Goal: Find contact information: Find contact information

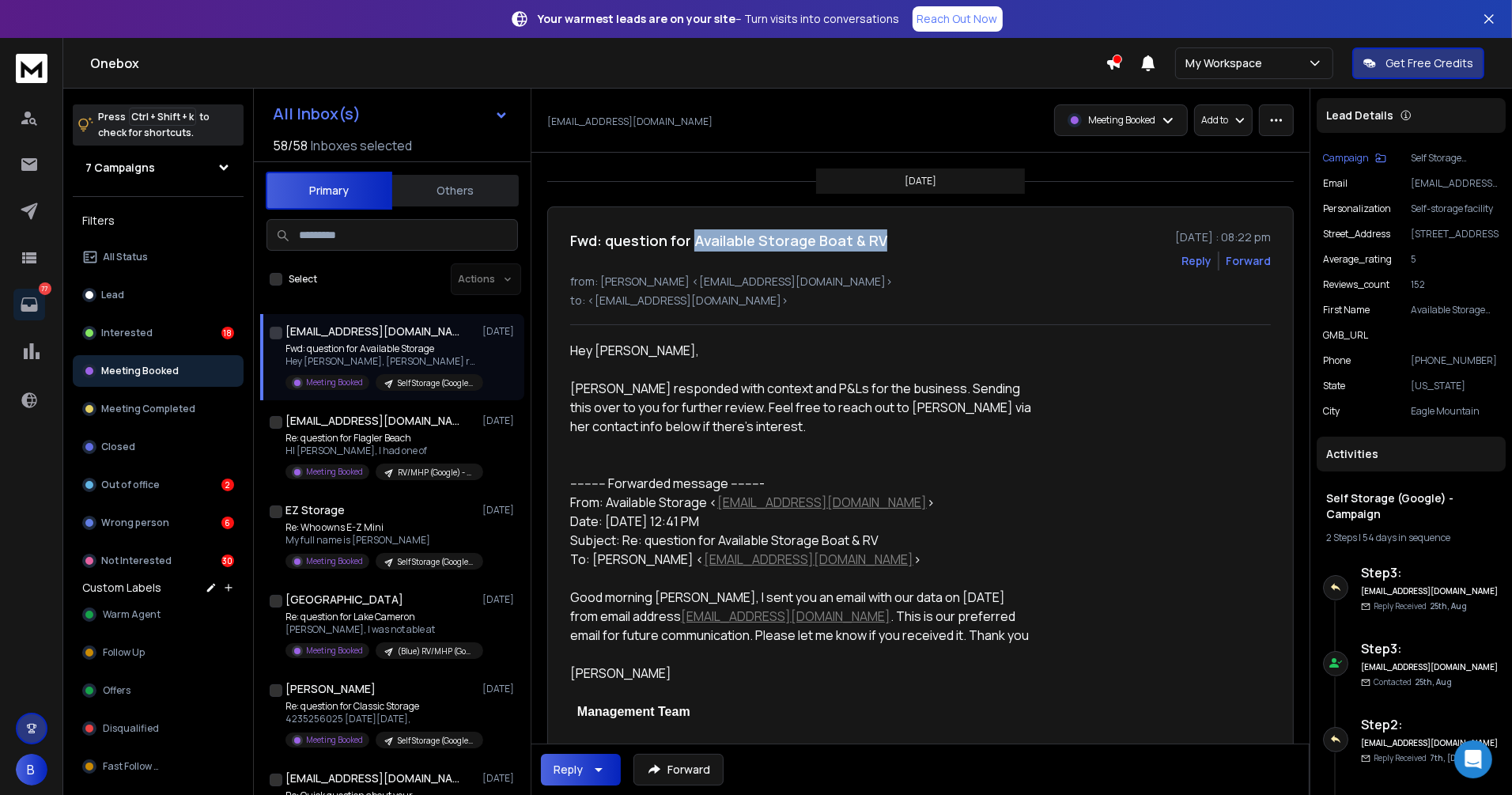
drag, startPoint x: 883, startPoint y: 242, endPoint x: 692, endPoint y: 239, distance: 191.0
click at [692, 239] on div "Fwd: question for Available Storage Boat & RV [DATE] : 08:22 pm Reply Forward" at bounding box center [920, 250] width 701 height 41
copy h1 "Available Storage Boat & RV"
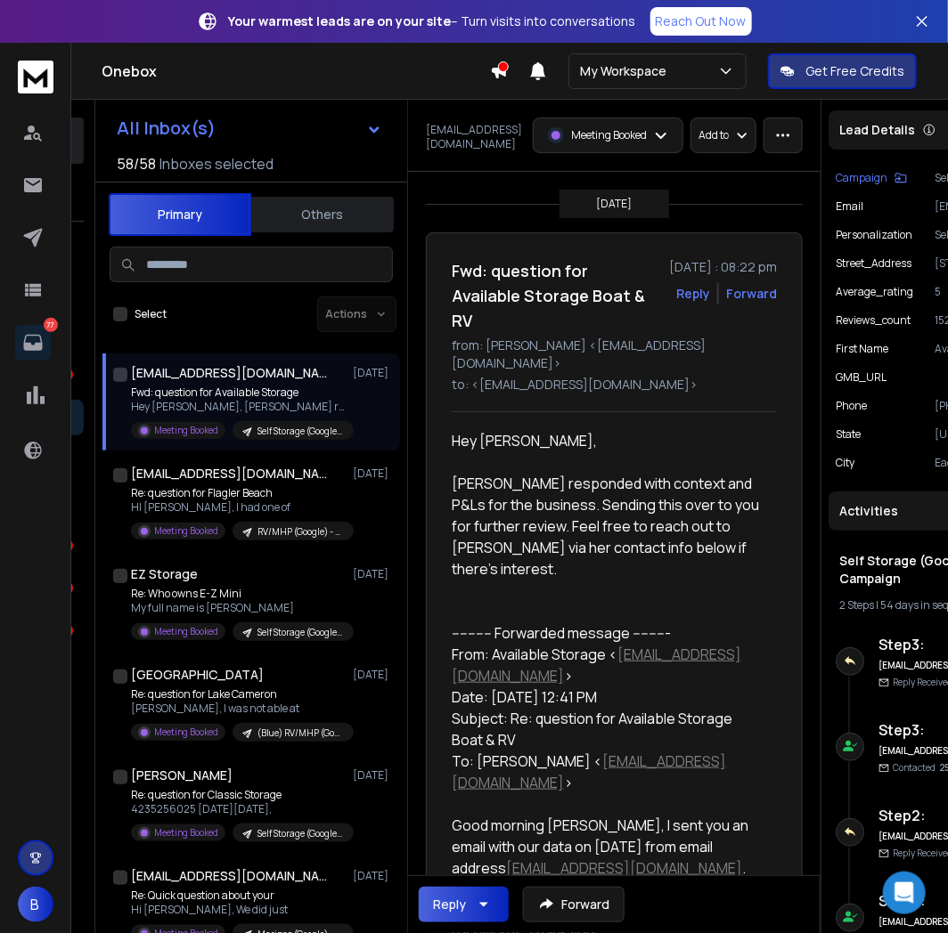
scroll to position [0, 339]
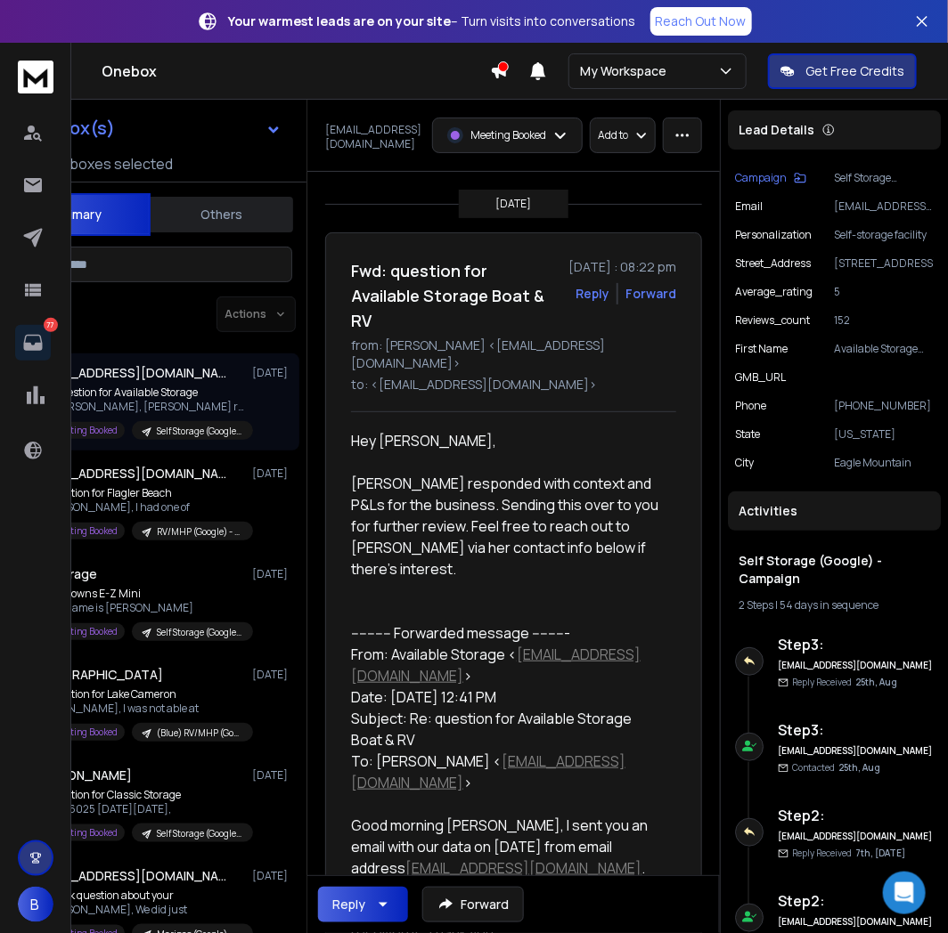
drag, startPoint x: 724, startPoint y: 403, endPoint x: 897, endPoint y: 387, distance: 173.5
click at [884, 262] on p "[STREET_ADDRESS]" at bounding box center [884, 264] width 100 height 14
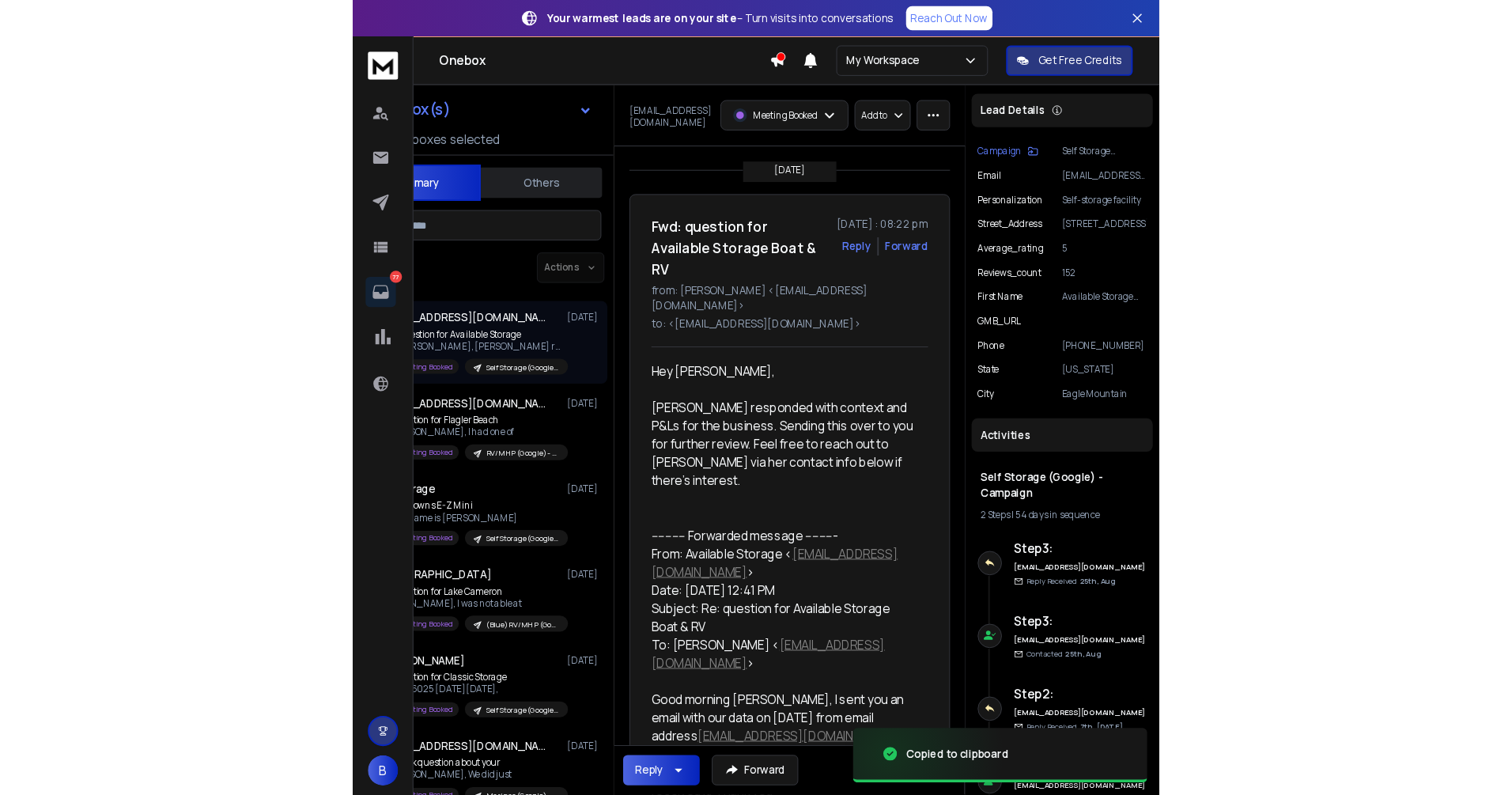
scroll to position [0, 0]
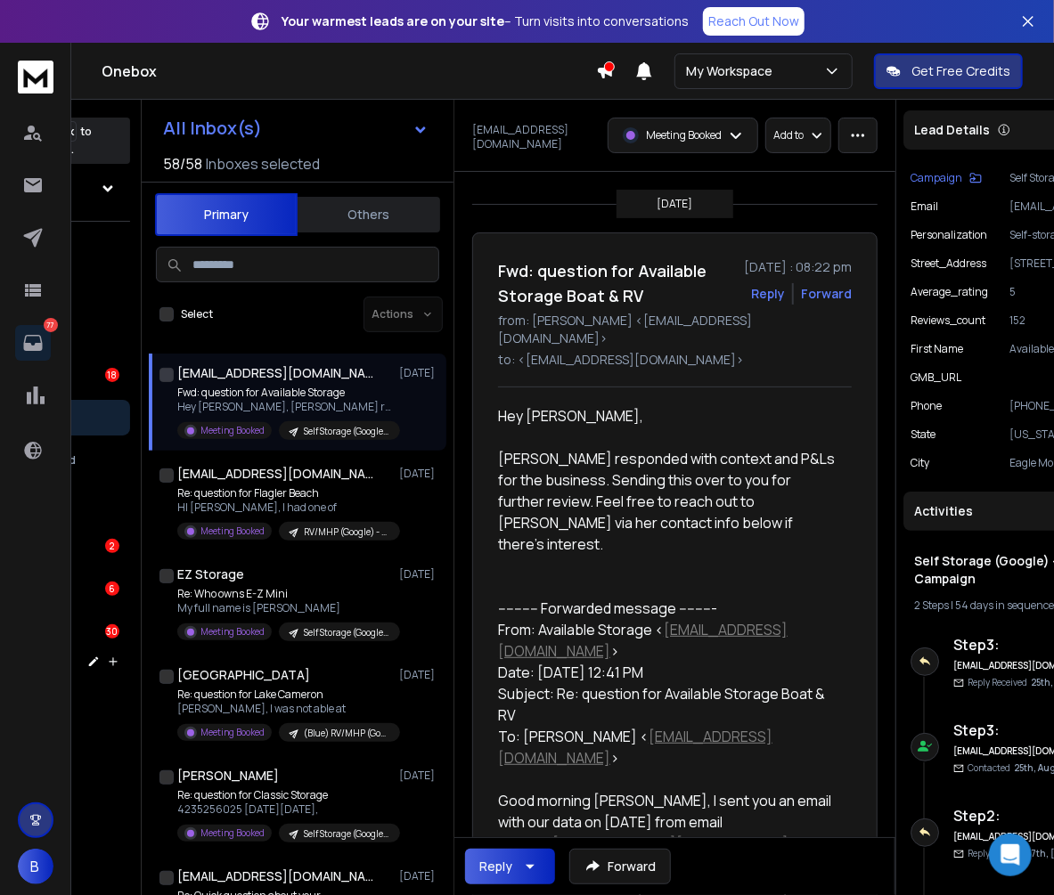
scroll to position [0, 248]
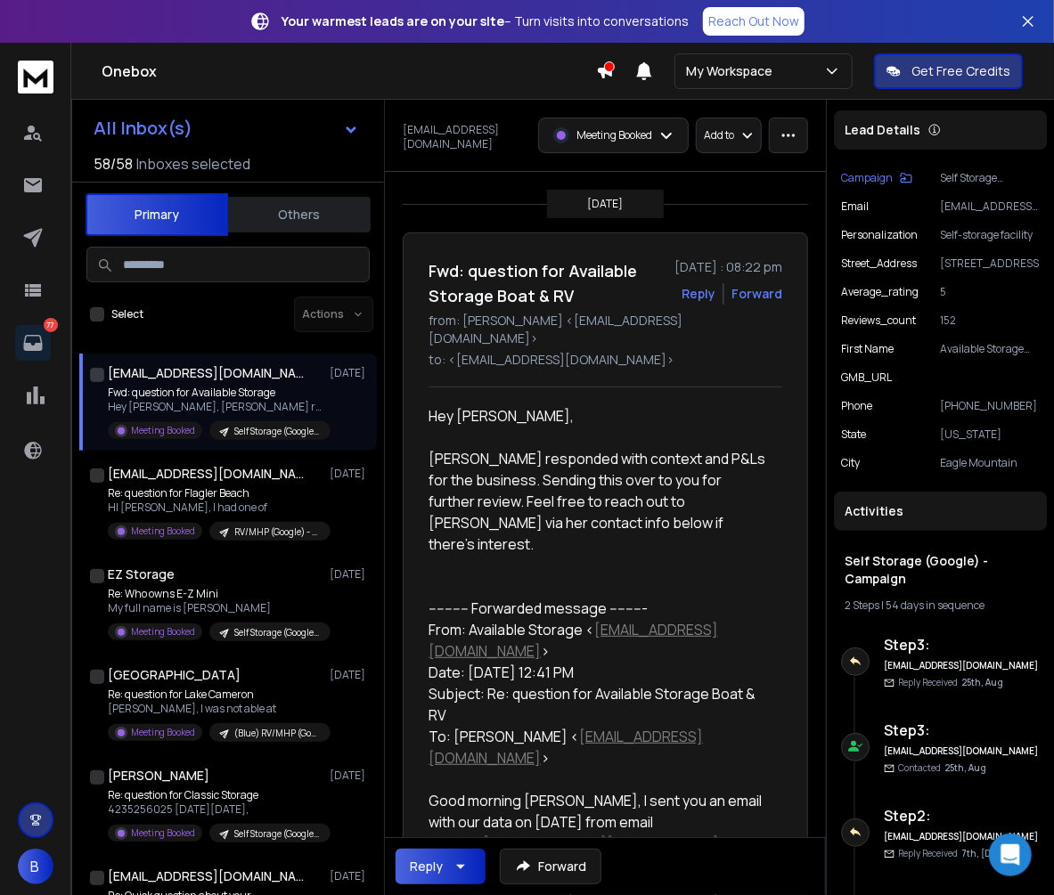
drag, startPoint x: 775, startPoint y: 473, endPoint x: 883, endPoint y: 470, distance: 107.8
click at [965, 350] on p "Available Storage Boat & RV" at bounding box center [990, 349] width 100 height 14
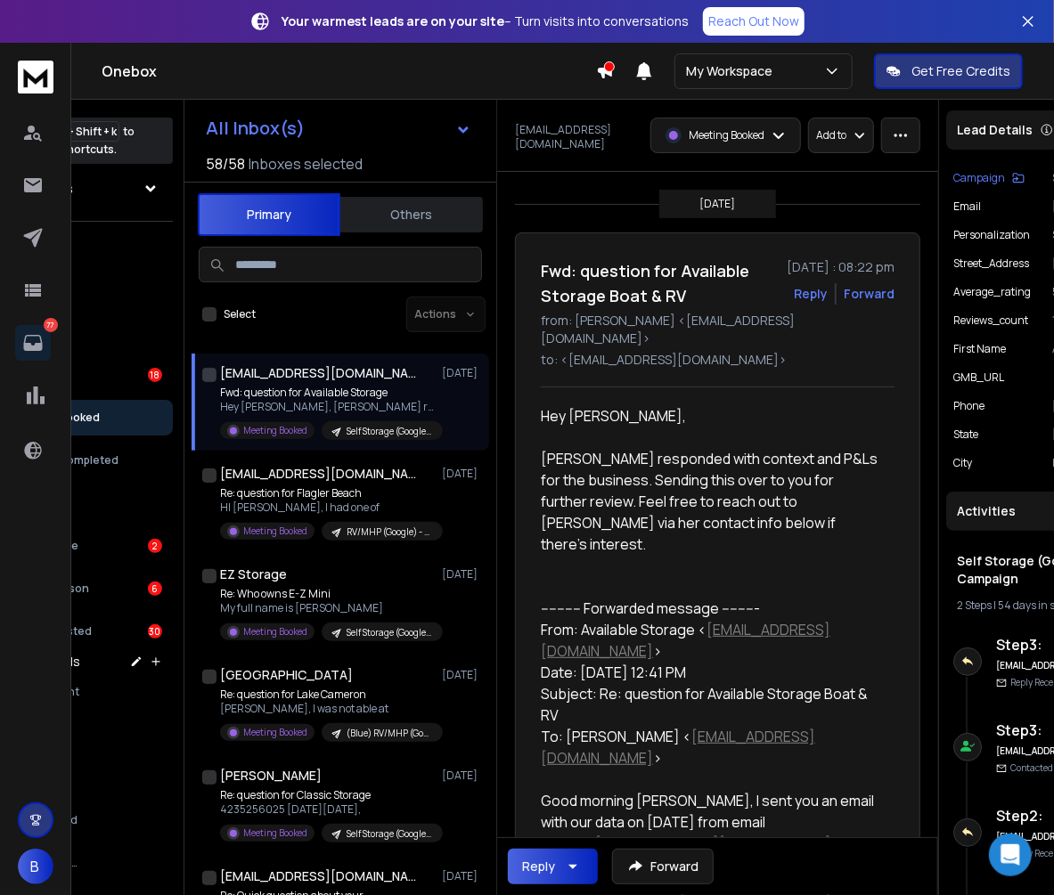
drag, startPoint x: 580, startPoint y: 419, endPoint x: 575, endPoint y: 367, distance: 51.9
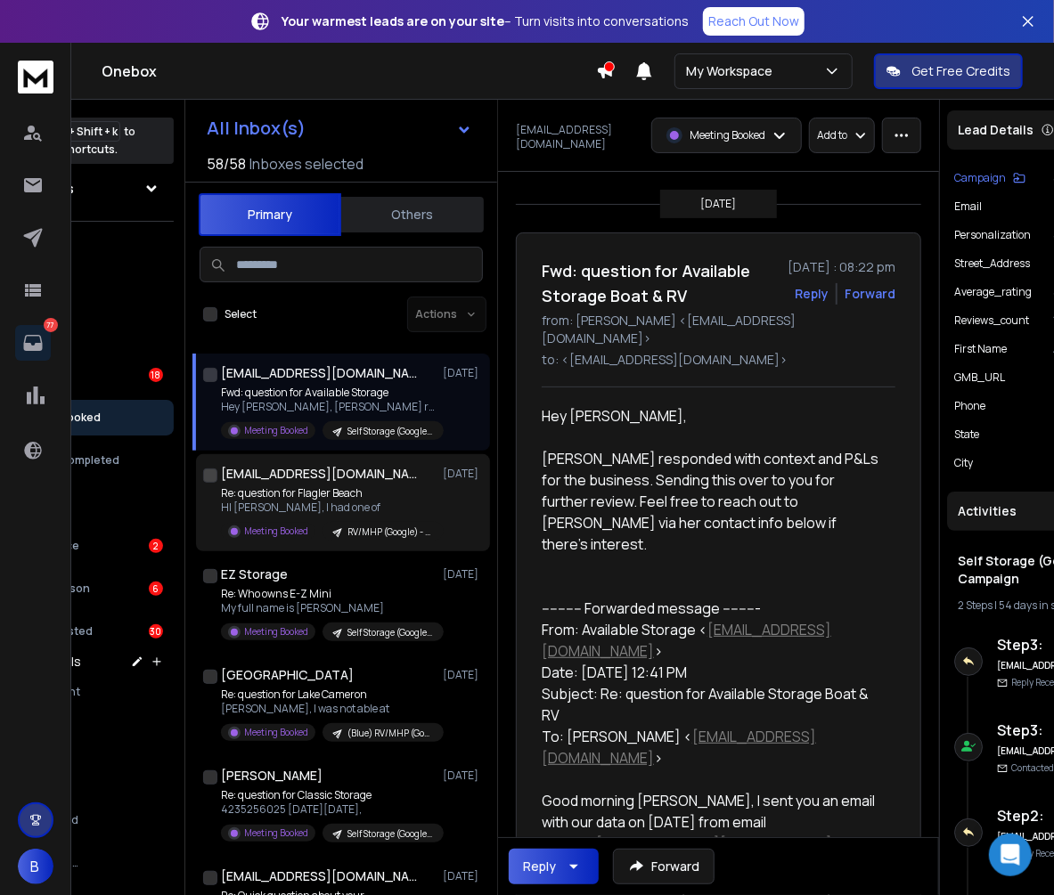
click at [380, 499] on p "Re: question for Flagler Beach" at bounding box center [328, 493] width 214 height 14
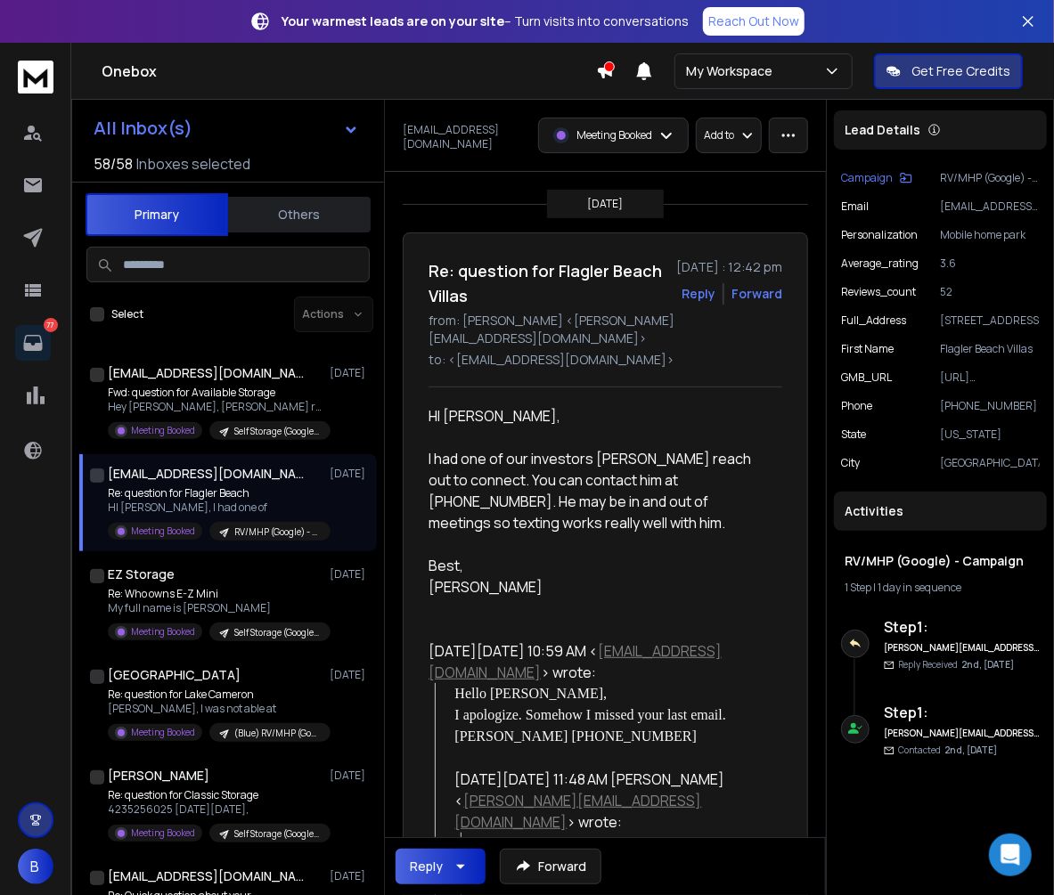
scroll to position [0, 255]
drag, startPoint x: 746, startPoint y: 403, endPoint x: 785, endPoint y: 393, distance: 40.4
drag, startPoint x: 549, startPoint y: 725, endPoint x: 454, endPoint y: 717, distance: 94.8
click at [455, 717] on div "I apologize. Somehow I missed your last email. [PERSON_NAME] [PHONE_NUMBER]" at bounding box center [612, 726] width 314 height 43
copy div "[PHONE_NUMBER]"
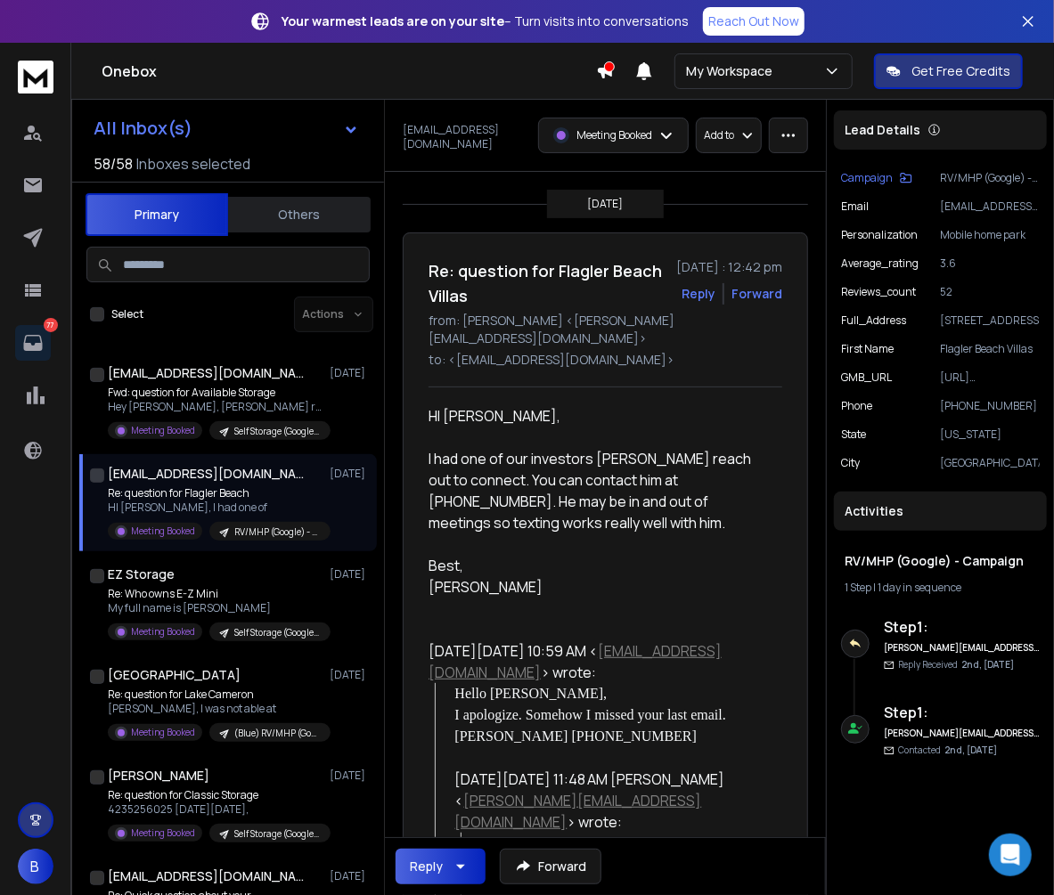
click at [458, 448] on div "I had one of our investors [PERSON_NAME] reach out to connect. You can contact …" at bounding box center [597, 491] width 339 height 86
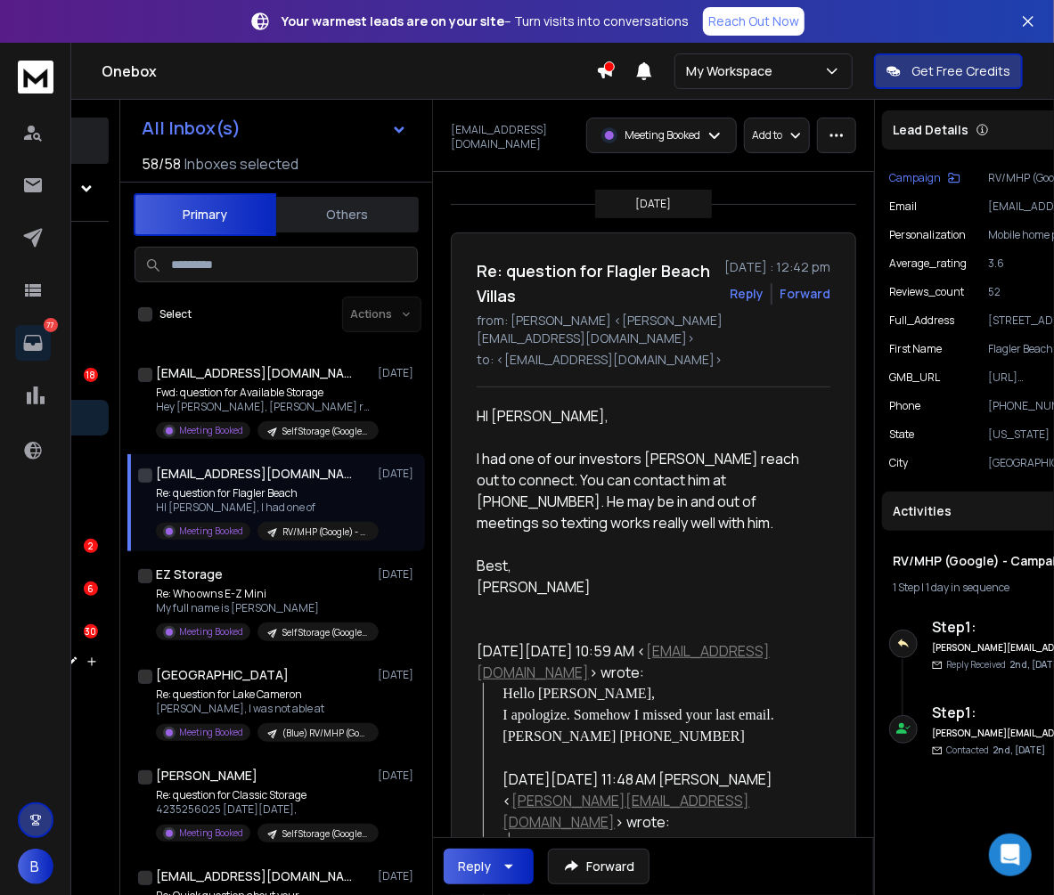
drag, startPoint x: 572, startPoint y: 558, endPoint x: 482, endPoint y: 556, distance: 90.0
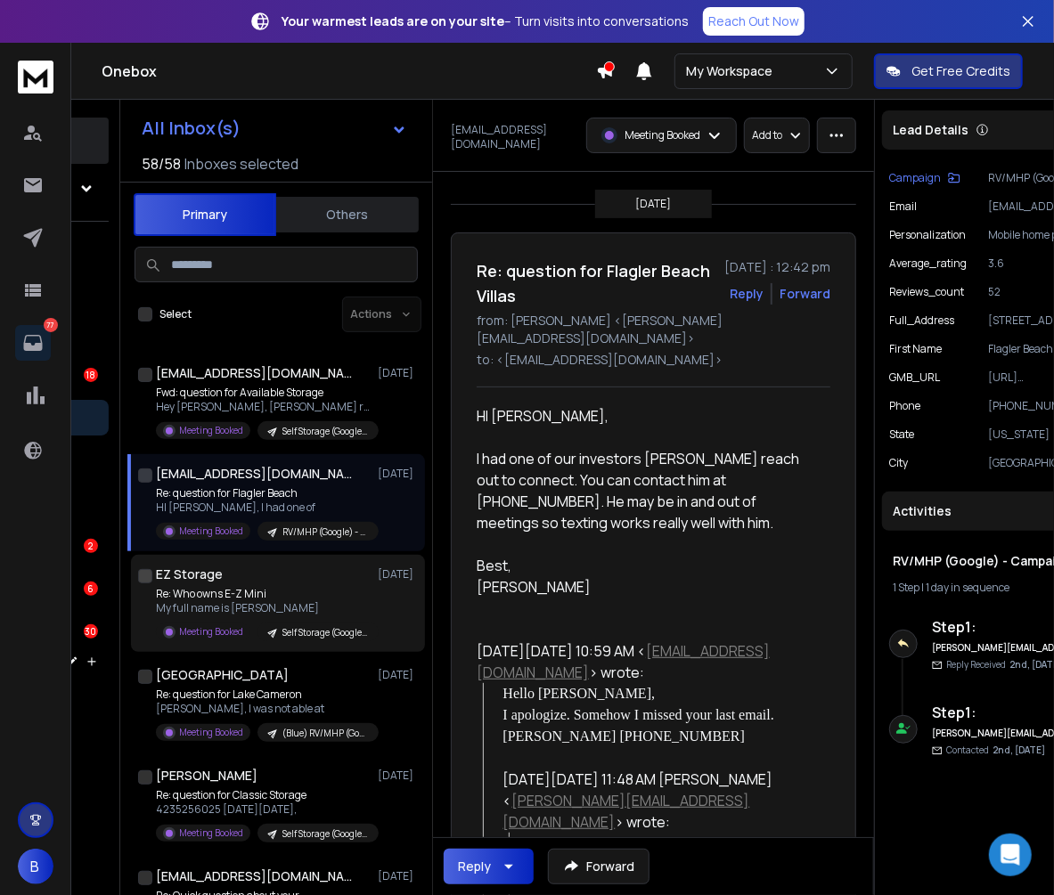
scroll to position [0, 110]
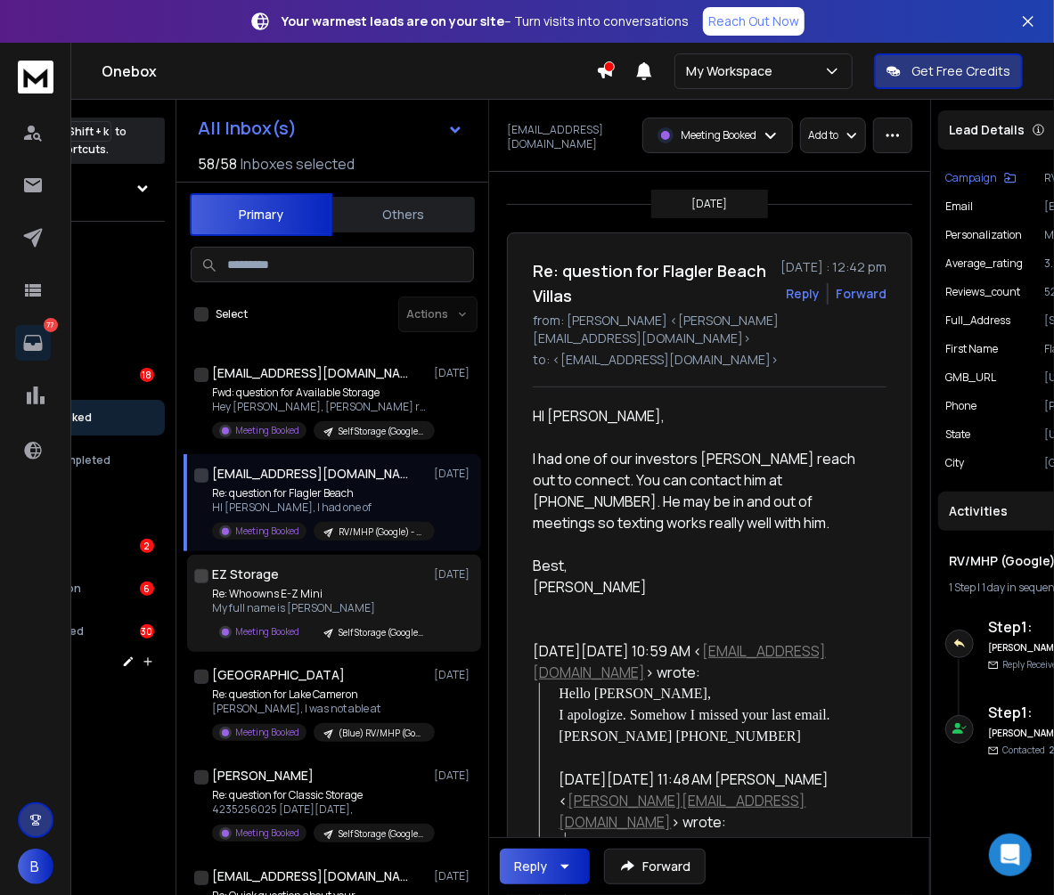
click at [392, 598] on p "Re: Who owns E-Z Mini" at bounding box center [319, 594] width 214 height 14
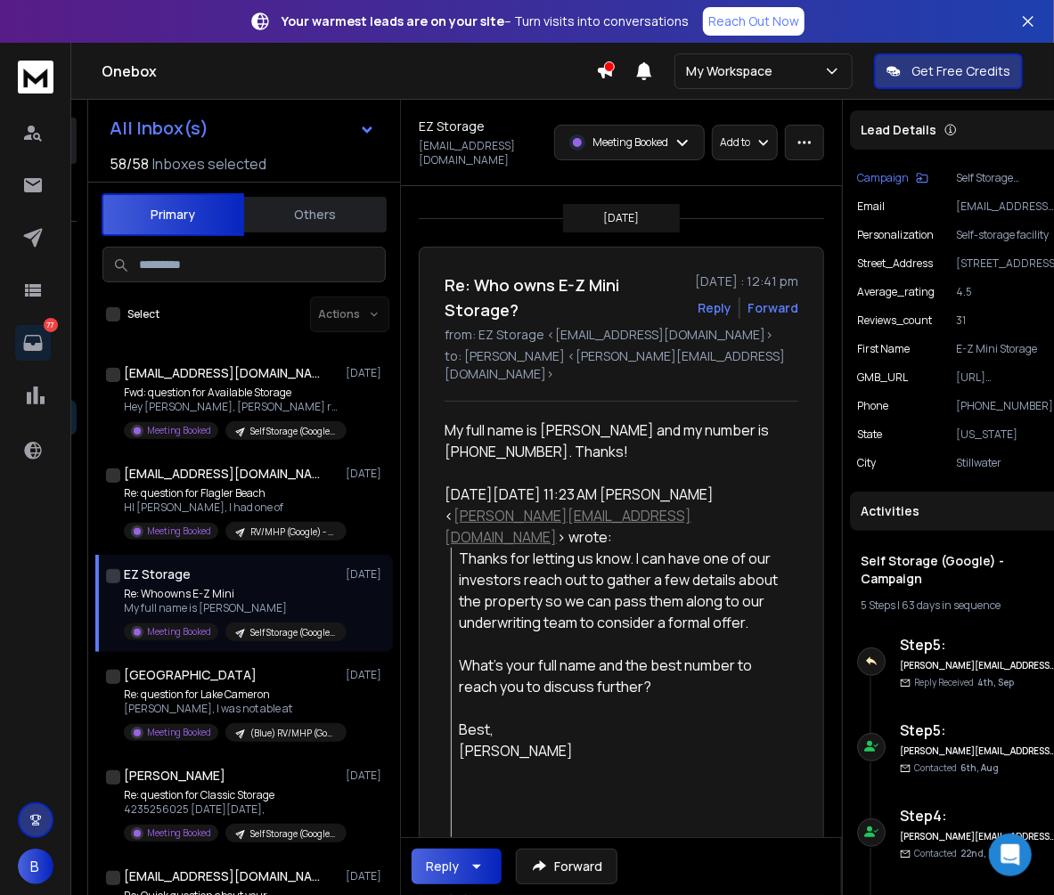
scroll to position [0, 264]
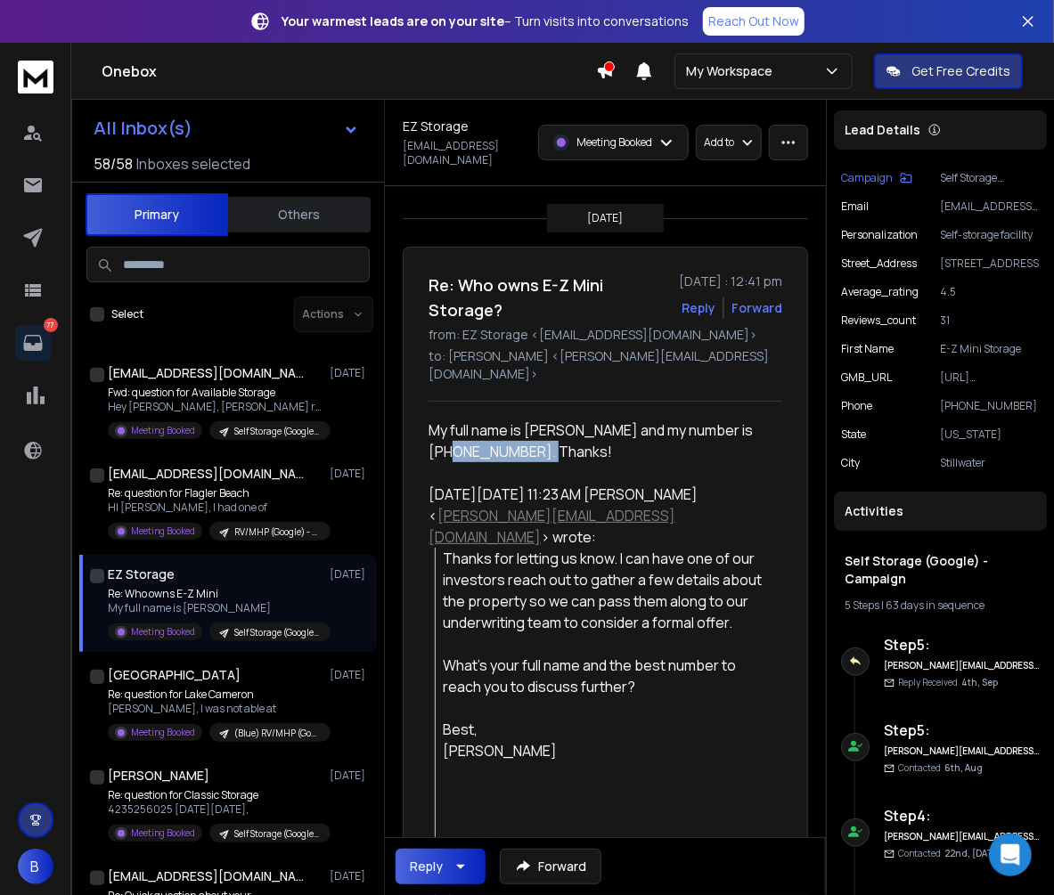
drag, startPoint x: 475, startPoint y: 420, endPoint x: 367, endPoint y: 428, distance: 108.0
copy div "[PHONE_NUMBER]"
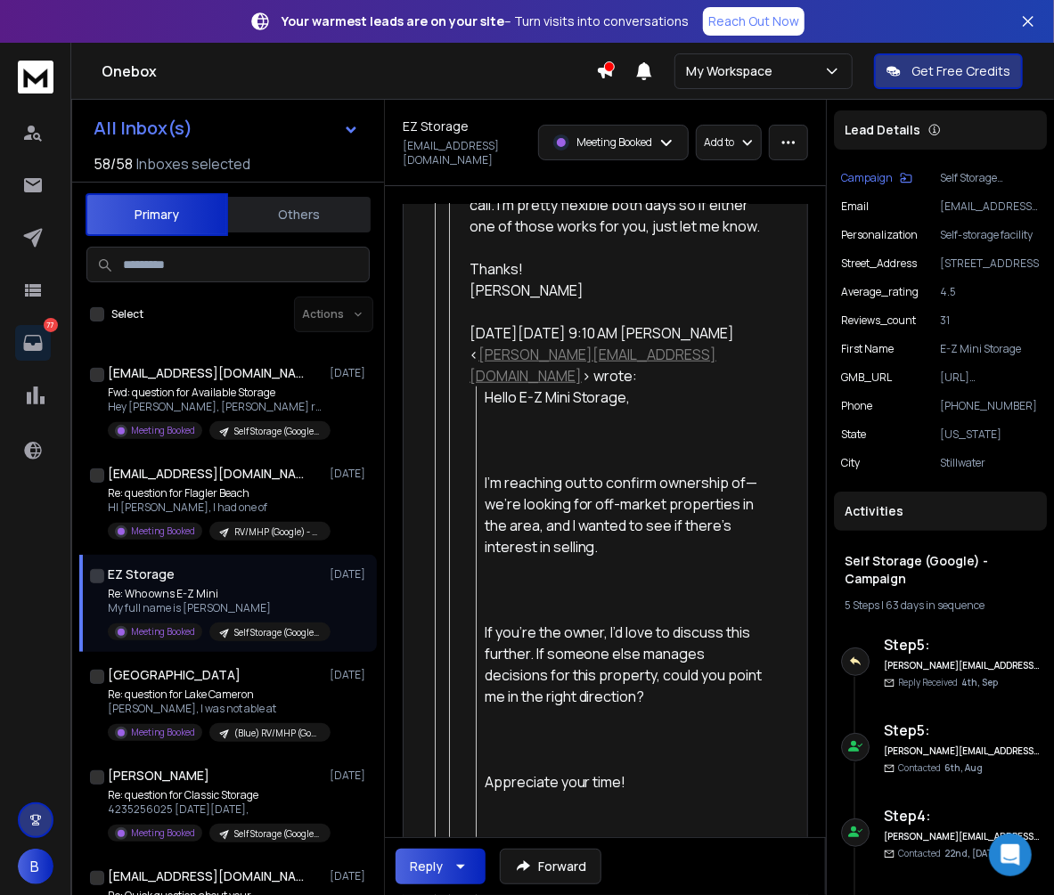
scroll to position [0, 0]
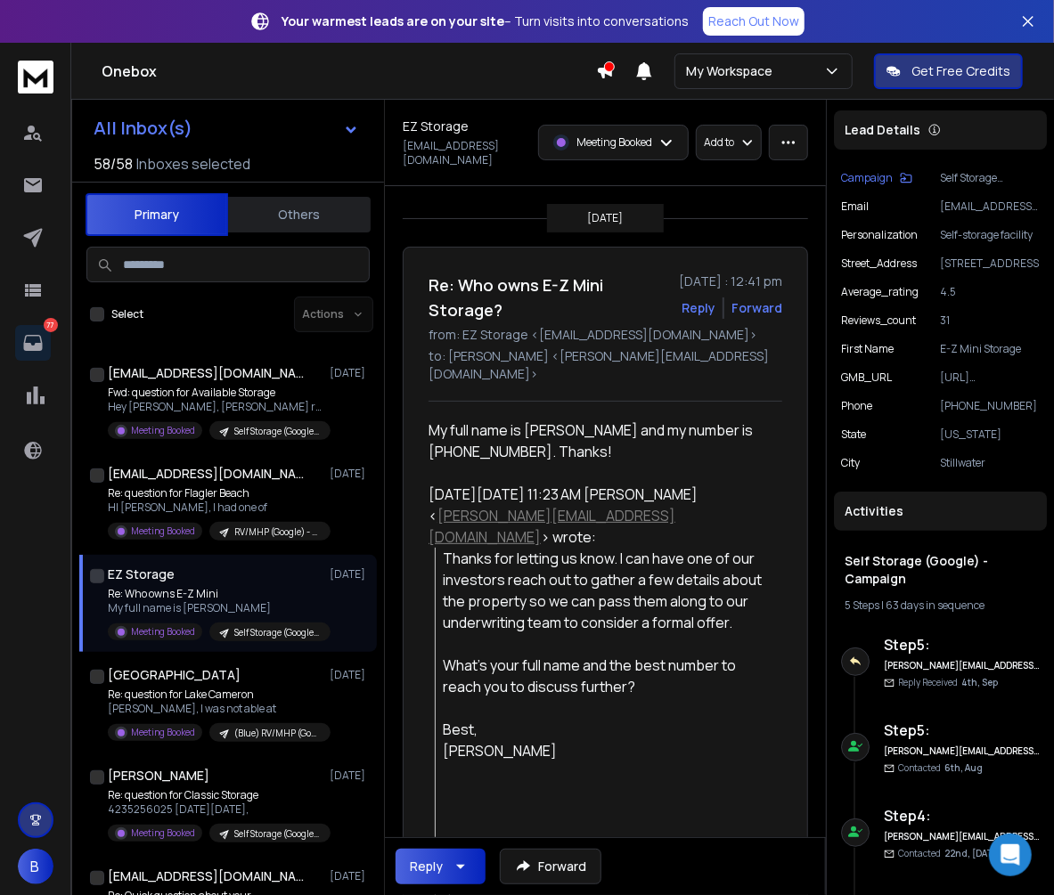
click at [624, 571] on div "Thanks for letting us know. I can have one of our investors reach out to gather…" at bounding box center [606, 591] width 324 height 86
click at [424, 850] on div "Reply Forward" at bounding box center [605, 866] width 441 height 58
click at [450, 857] on icon "button" at bounding box center [460, 866] width 21 height 21
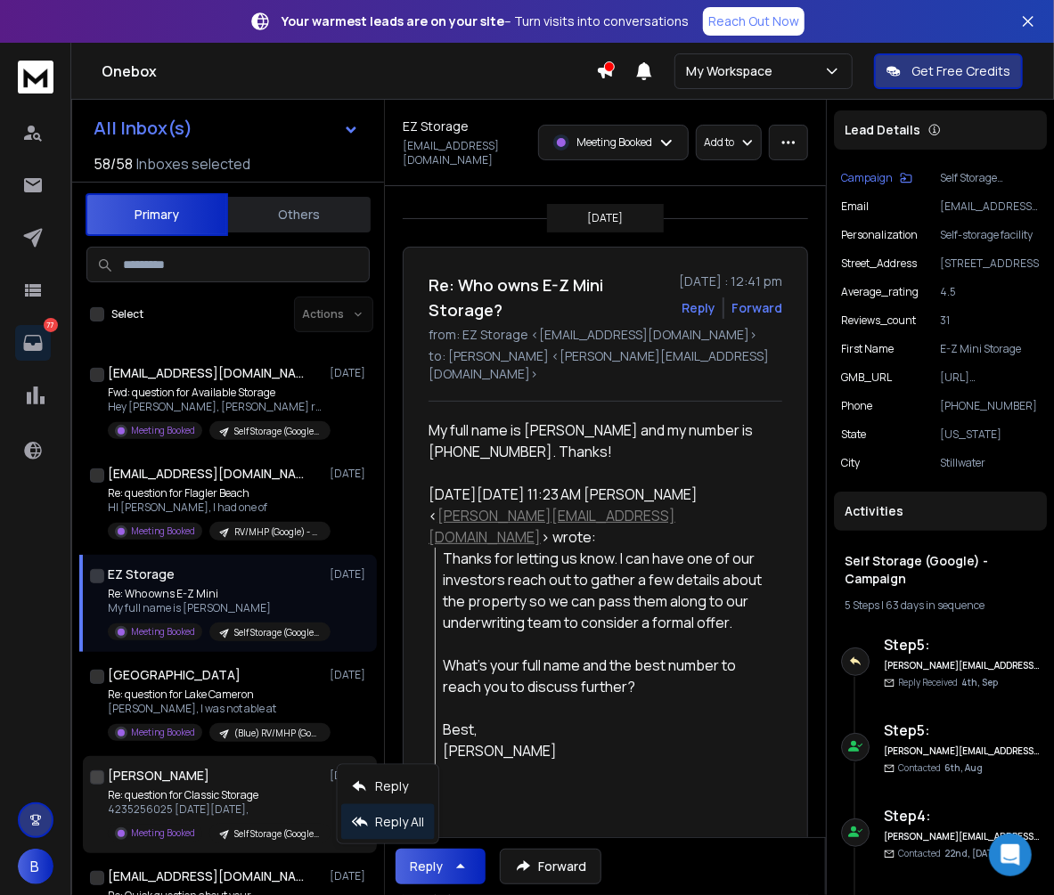
click at [422, 826] on p "Reply All" at bounding box center [399, 822] width 49 height 18
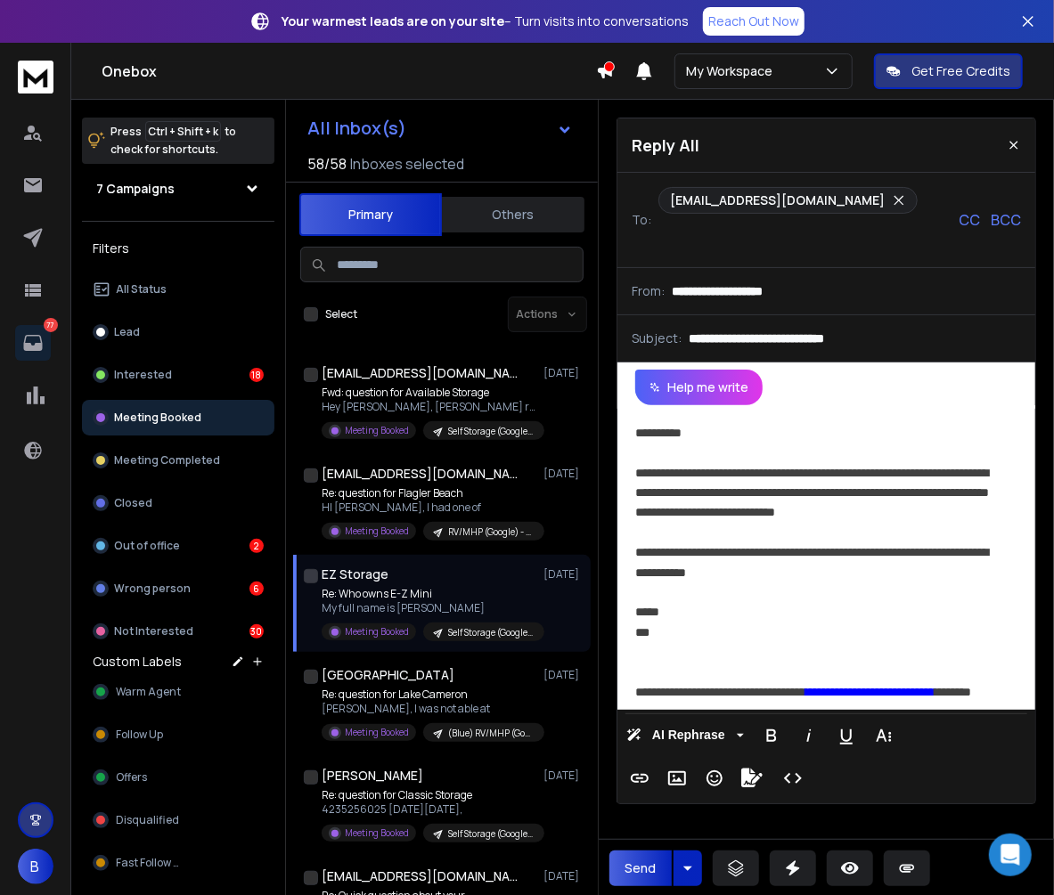
click at [632, 866] on button "Send" at bounding box center [640, 869] width 62 height 36
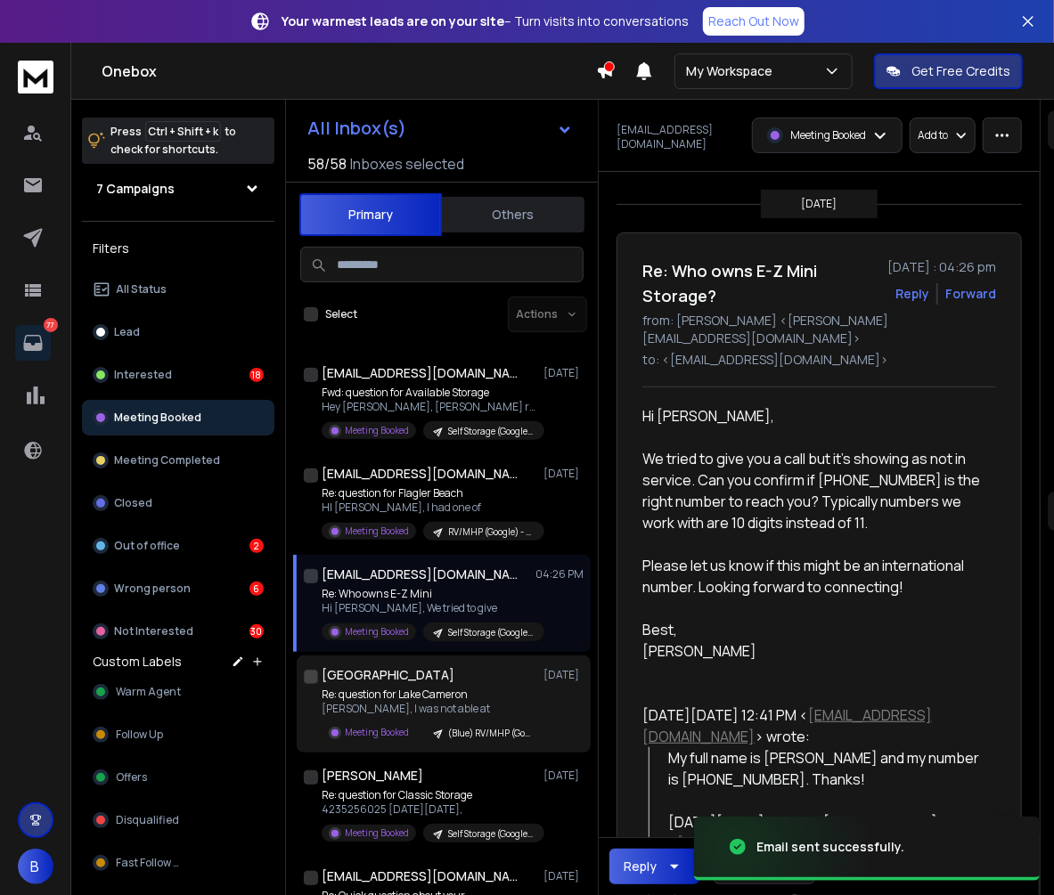
click at [508, 706] on p "[PERSON_NAME], I was not able at" at bounding box center [429, 709] width 214 height 14
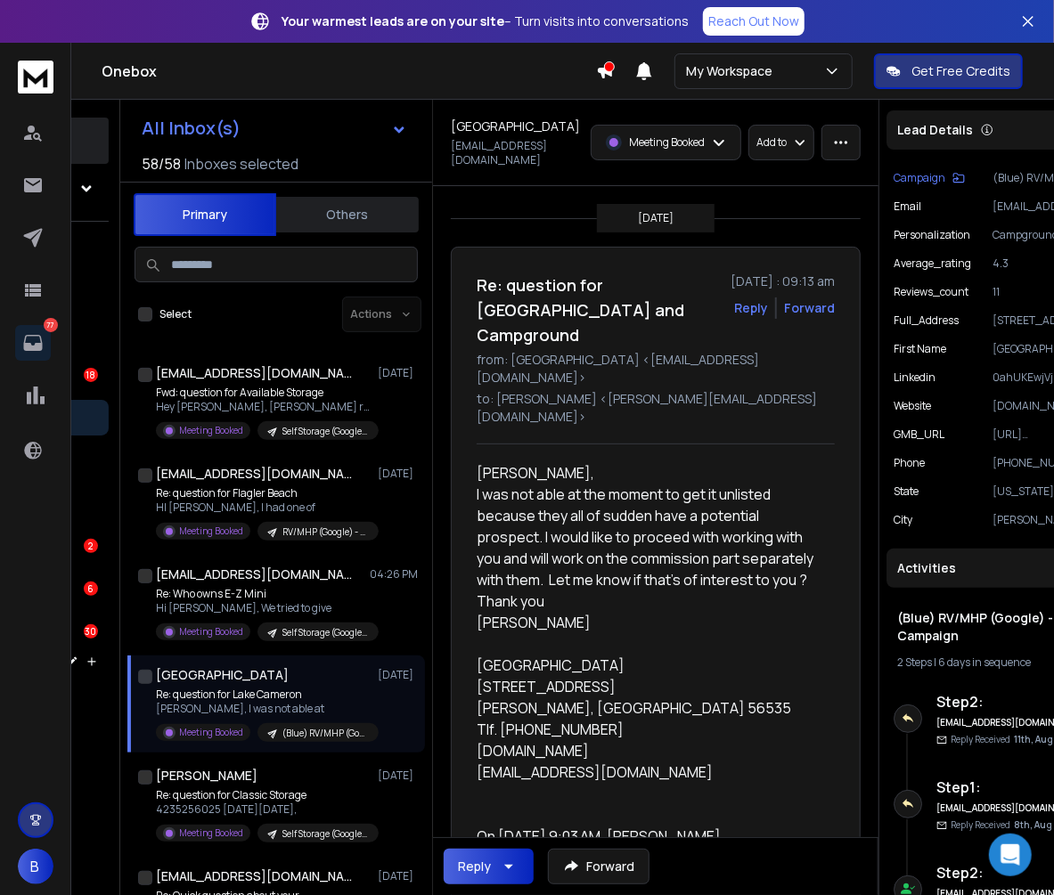
scroll to position [0, 235]
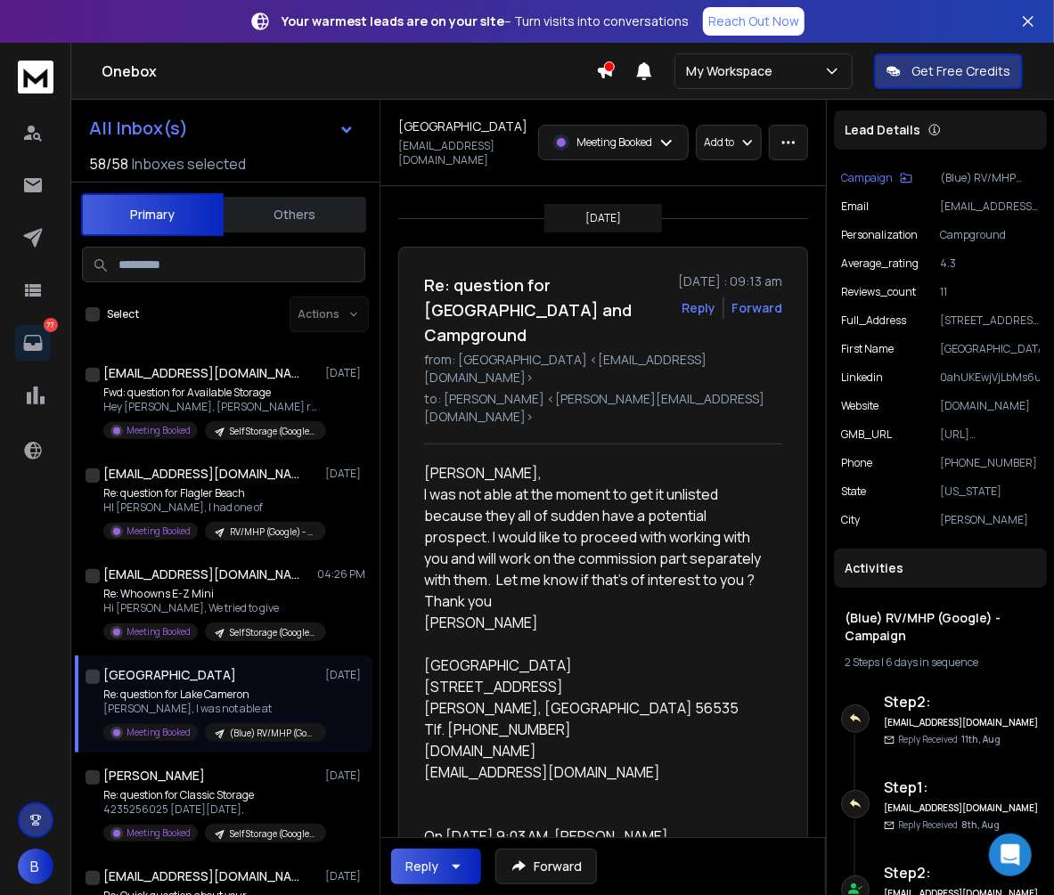
drag, startPoint x: 704, startPoint y: 562, endPoint x: 795, endPoint y: 531, distance: 96.9
click at [971, 461] on p "[PHONE_NUMBER]" at bounding box center [990, 463] width 100 height 14
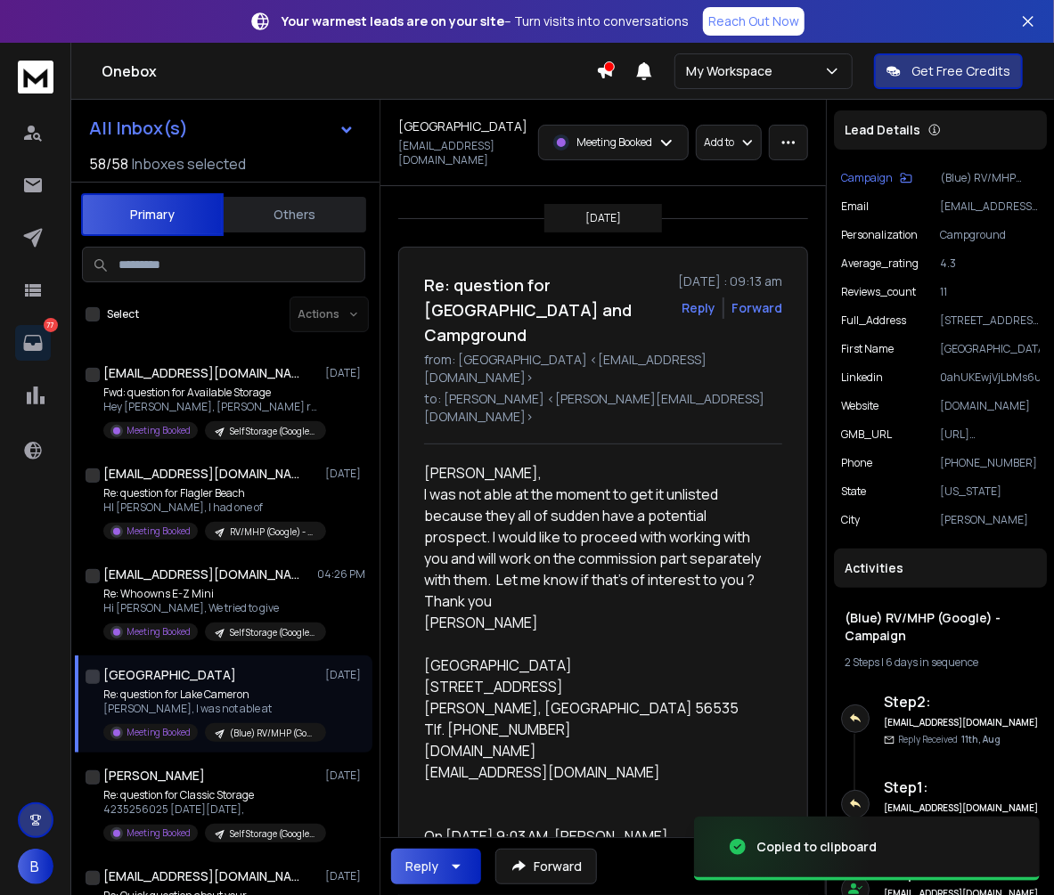
click at [571, 484] on div "I was not able at the moment to get it unlisted because they all of sudden have…" at bounding box center [596, 537] width 344 height 107
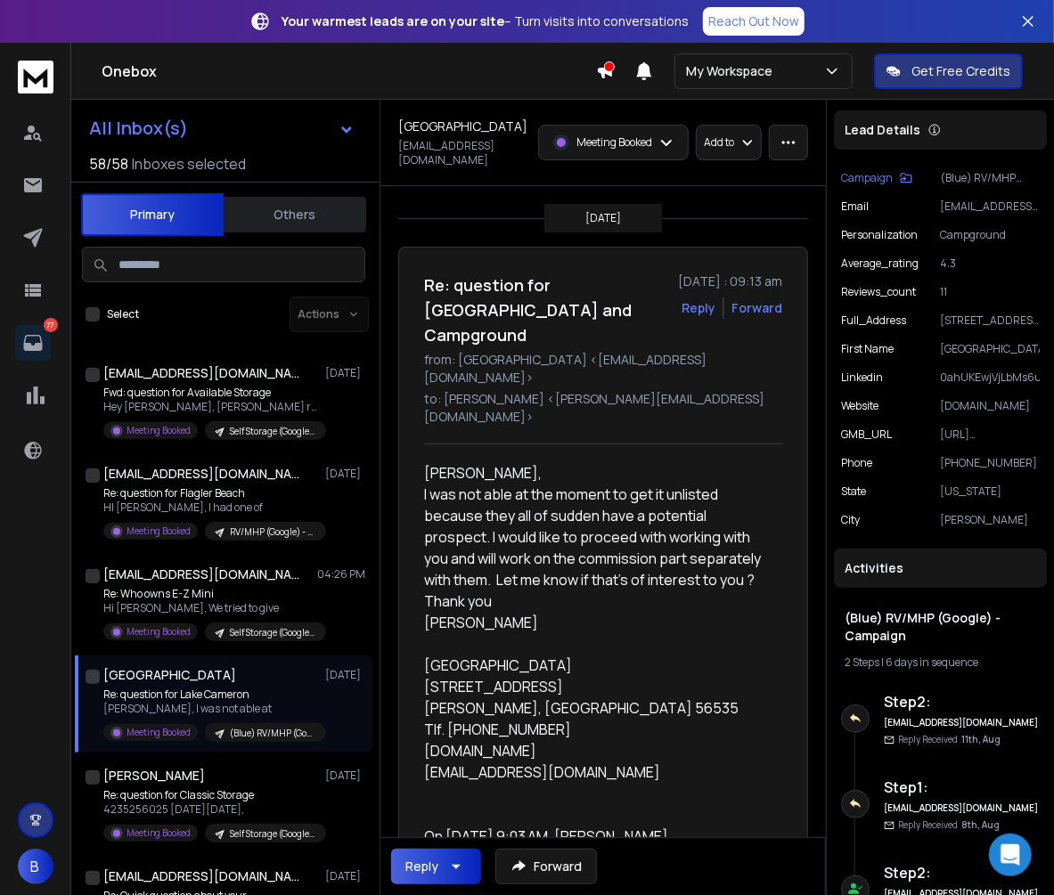
drag, startPoint x: 576, startPoint y: 458, endPoint x: 597, endPoint y: 458, distance: 20.5
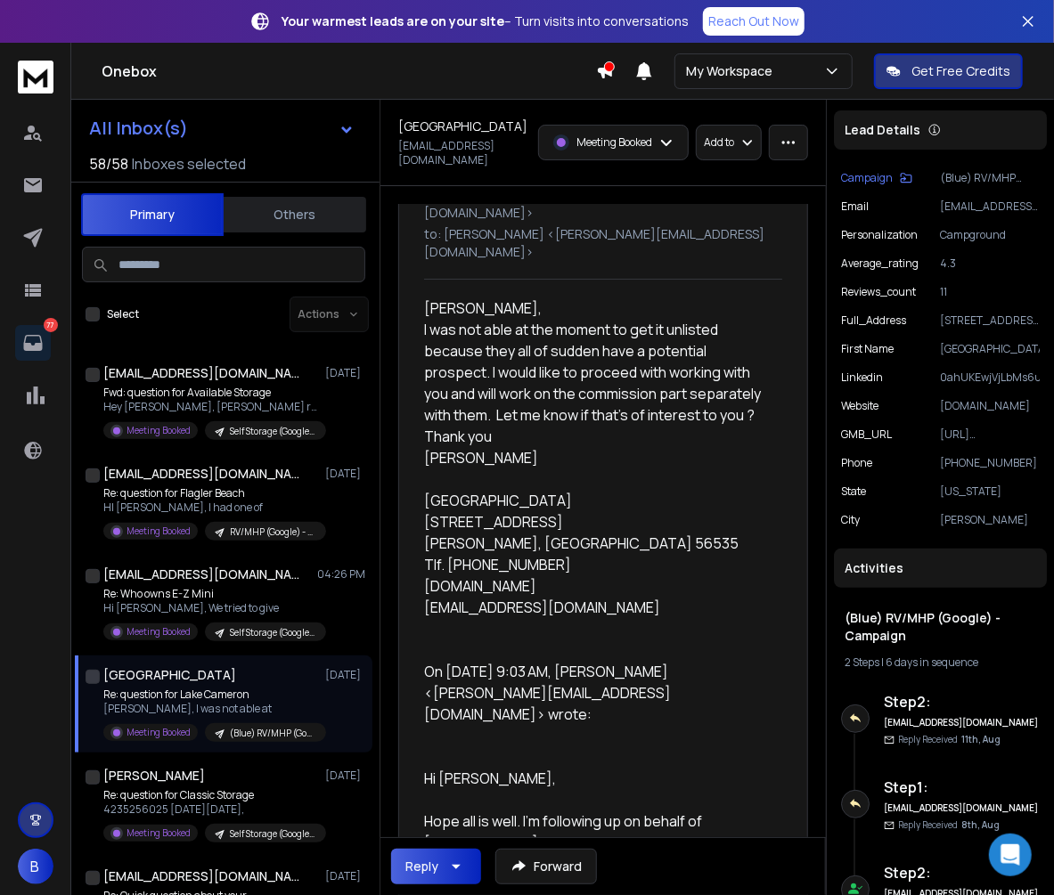
scroll to position [0, 0]
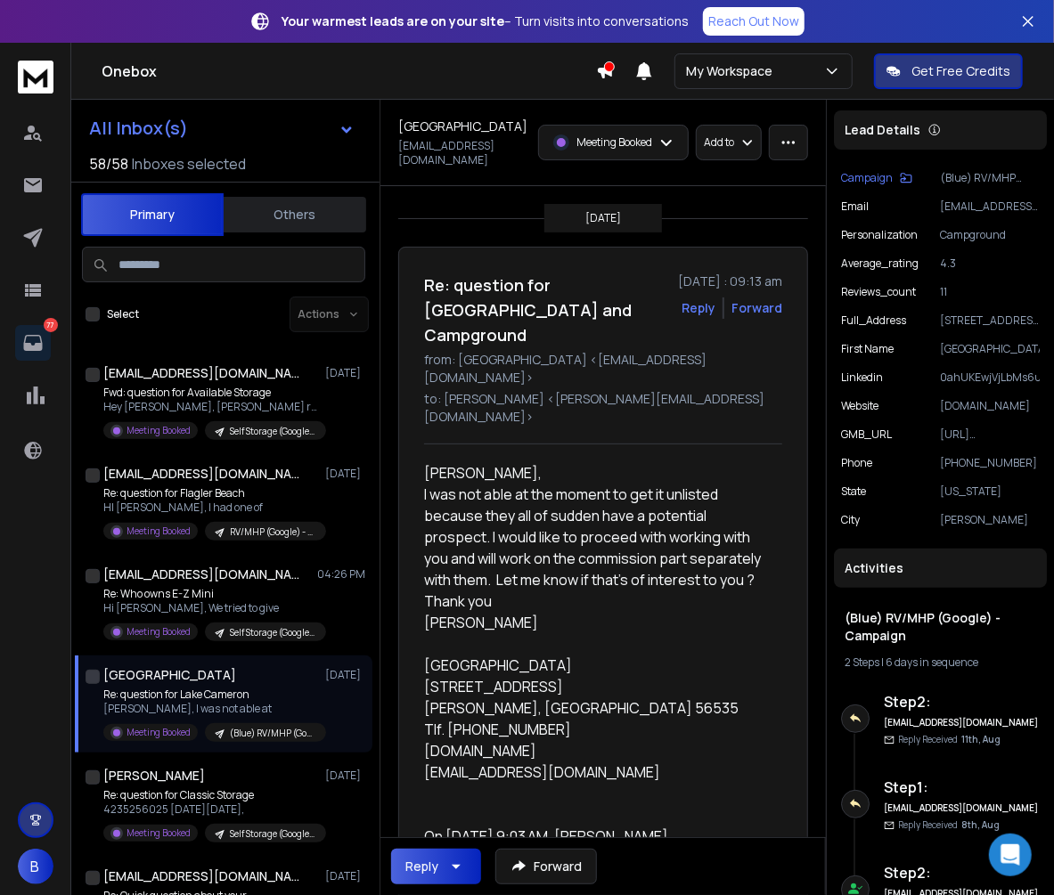
click at [558, 490] on div "I was not able at the moment to get it unlisted because they all of sudden have…" at bounding box center [596, 537] width 344 height 107
click at [987, 351] on p "[GEOGRAPHIC_DATA]" at bounding box center [990, 349] width 100 height 14
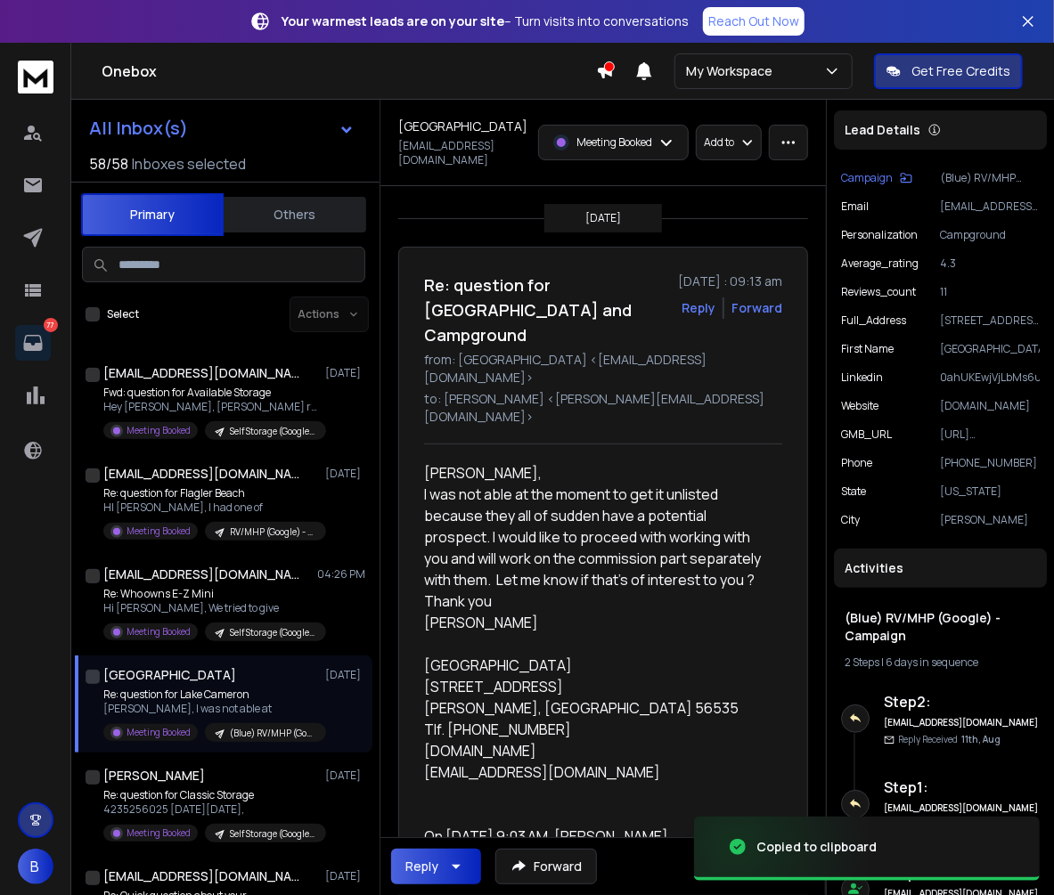
click at [959, 466] on p "[PHONE_NUMBER]" at bounding box center [990, 463] width 100 height 14
drag, startPoint x: 690, startPoint y: 345, endPoint x: 645, endPoint y: 349, distance: 45.6
click at [645, 351] on p "from: [GEOGRAPHIC_DATA] <[EMAIL_ADDRESS][DOMAIN_NAME]>" at bounding box center [603, 369] width 358 height 36
click at [648, 351] on p "from: [GEOGRAPHIC_DATA] <[EMAIL_ADDRESS][DOMAIN_NAME]>" at bounding box center [603, 369] width 358 height 36
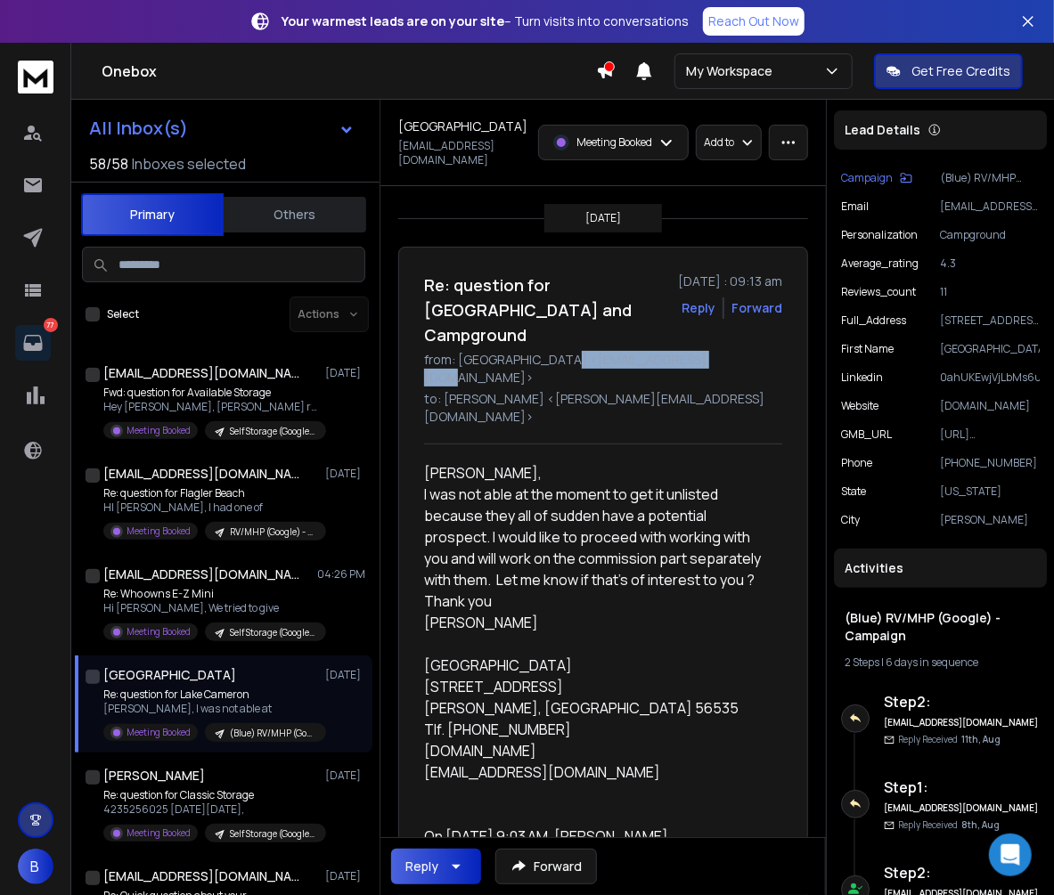
drag, startPoint x: 686, startPoint y: 346, endPoint x: 540, endPoint y: 348, distance: 146.1
click at [540, 351] on p "from: [GEOGRAPHIC_DATA] <[EMAIL_ADDRESS][DOMAIN_NAME]>" at bounding box center [603, 369] width 358 height 36
copy p "[EMAIL_ADDRESS][DOMAIN_NAME]"
drag, startPoint x: 963, startPoint y: 346, endPoint x: 942, endPoint y: 348, distance: 20.7
click at [963, 346] on p "[GEOGRAPHIC_DATA]" at bounding box center [990, 349] width 100 height 14
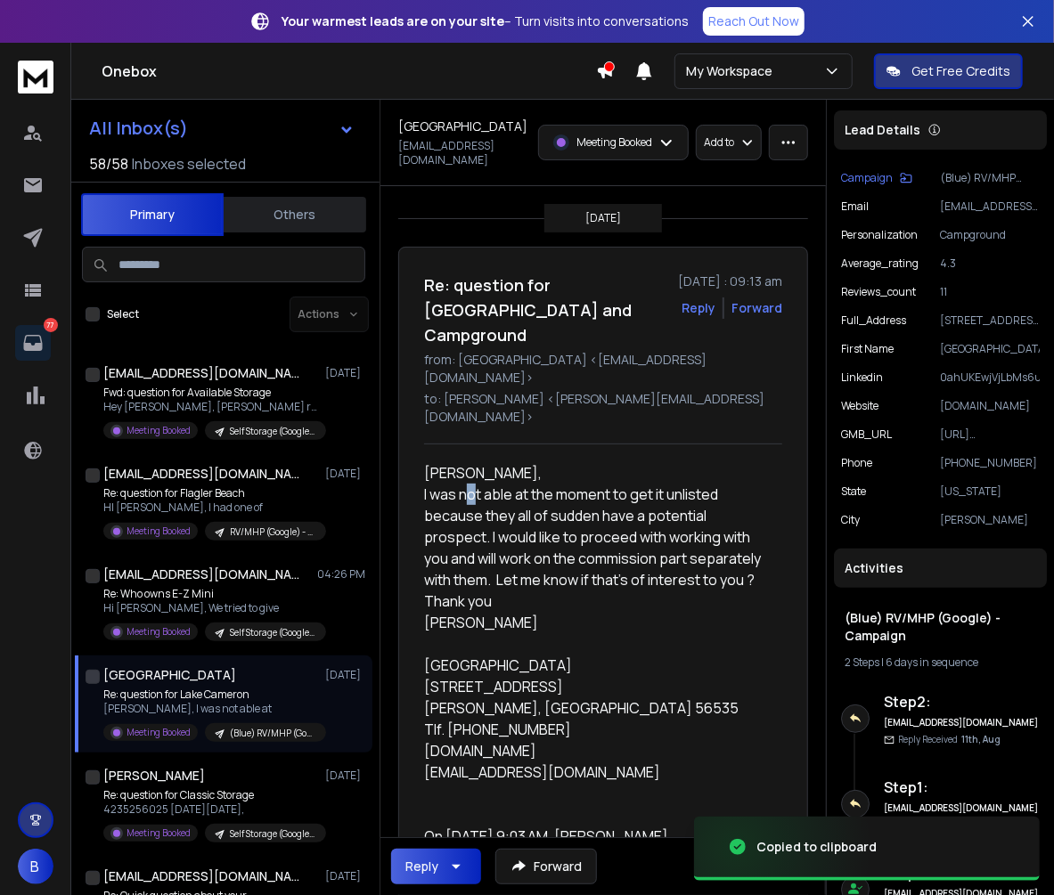
click at [455, 484] on div "I was not able at the moment to get it unlisted because they all of sudden have…" at bounding box center [596, 537] width 344 height 107
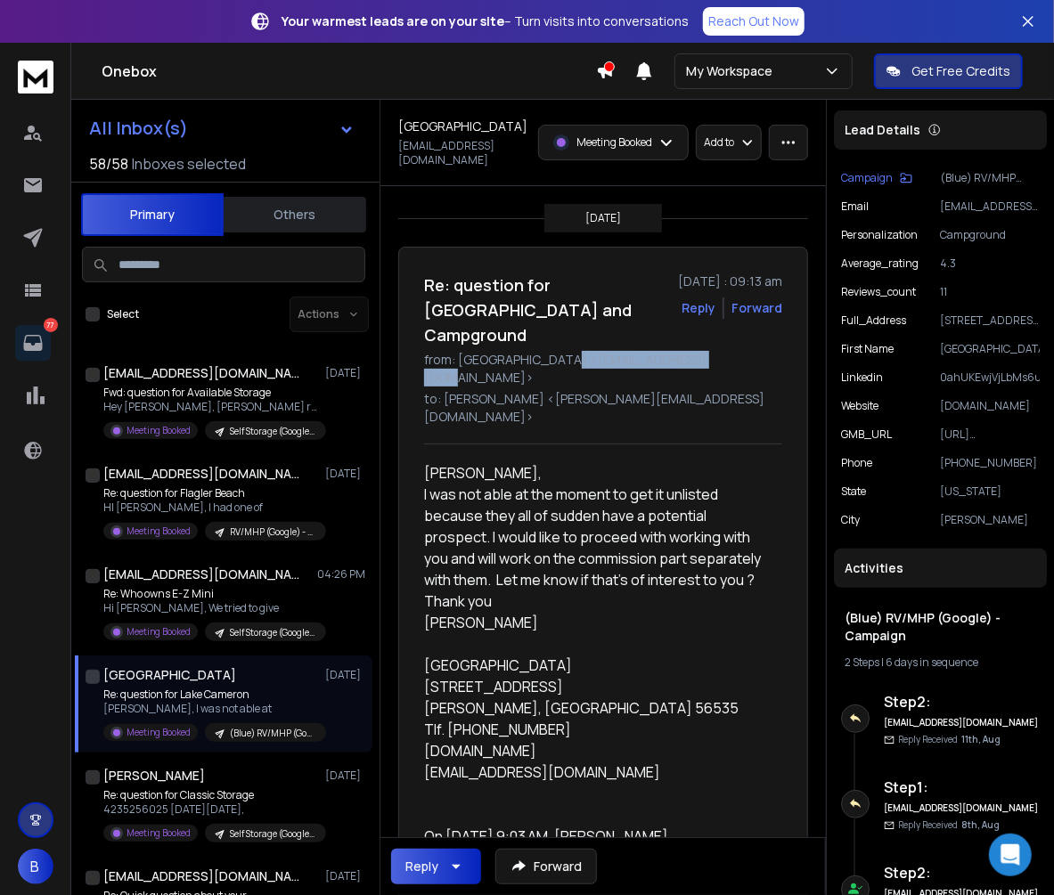
drag, startPoint x: 688, startPoint y: 345, endPoint x: 538, endPoint y: 350, distance: 149.7
click at [538, 351] on p "from: [GEOGRAPHIC_DATA] <[EMAIL_ADDRESS][DOMAIN_NAME]>" at bounding box center [603, 369] width 358 height 36
copy p "[EMAIL_ADDRESS][DOMAIN_NAME]"
click at [540, 500] on div "I was not able at the moment to get it unlisted because they all of sudden have…" at bounding box center [596, 537] width 344 height 107
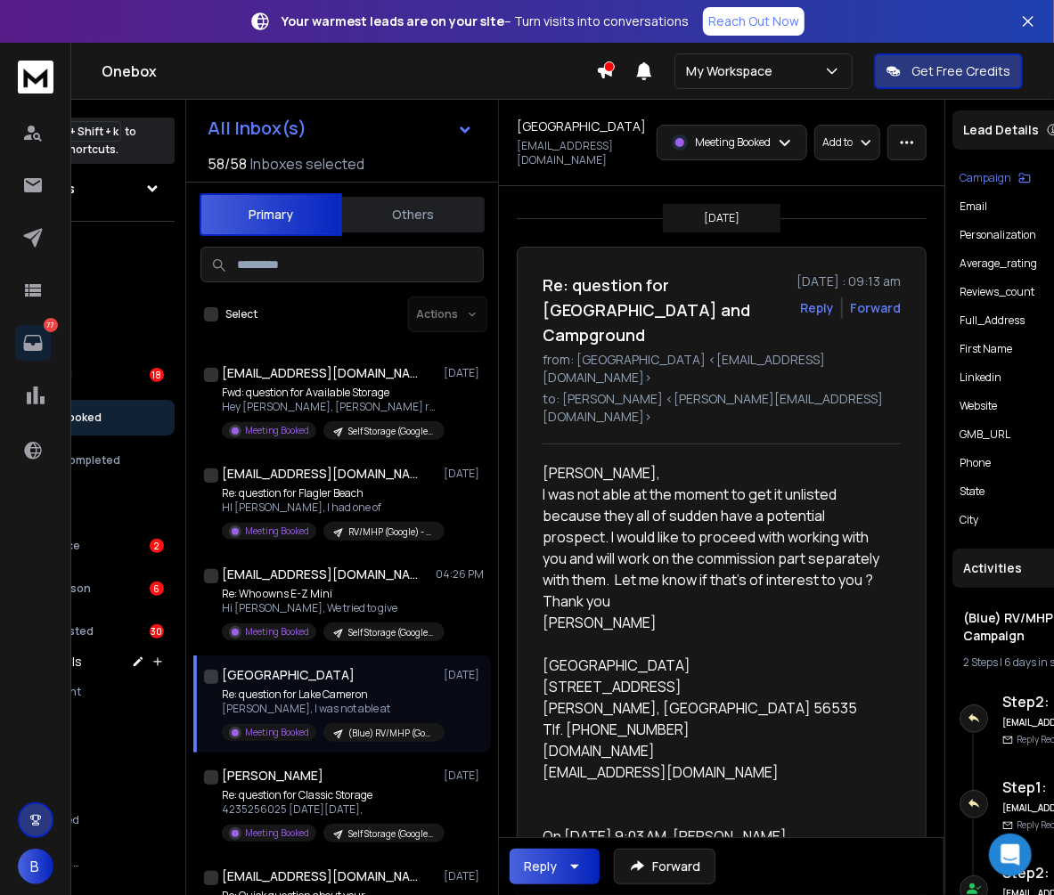
drag, startPoint x: 646, startPoint y: 411, endPoint x: 591, endPoint y: 387, distance: 59.4
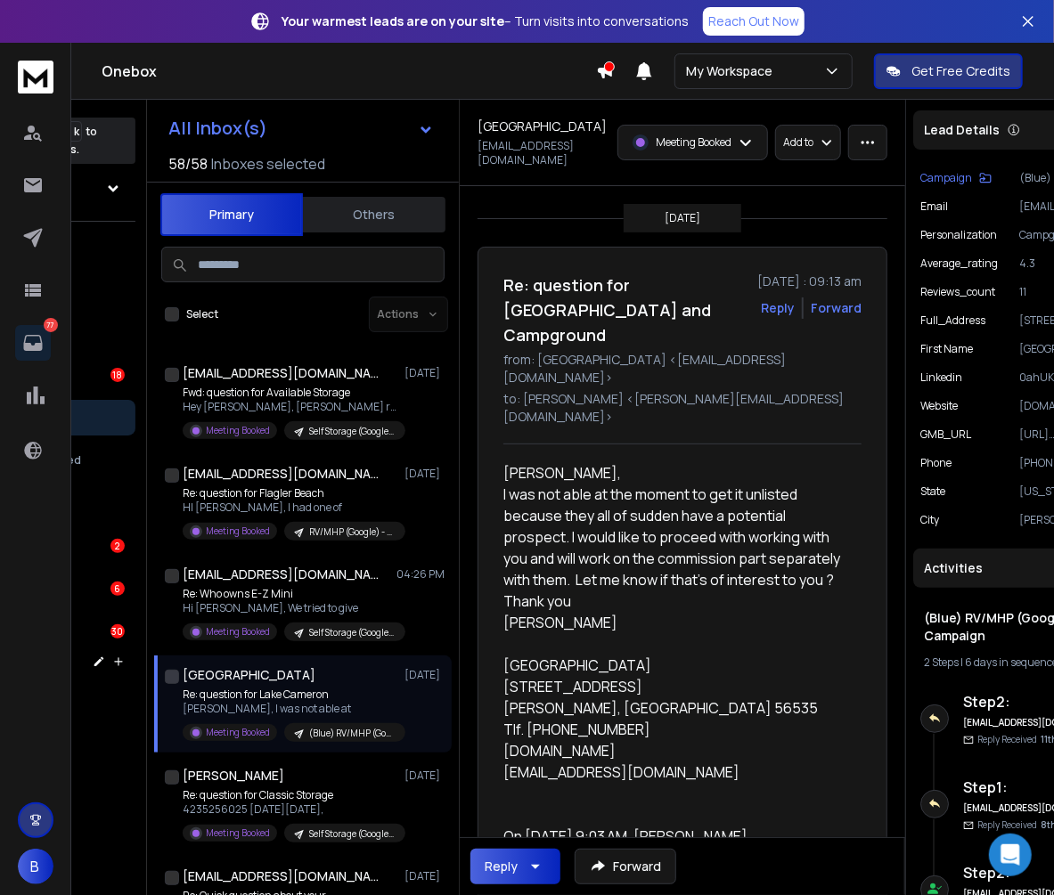
scroll to position [0, 169]
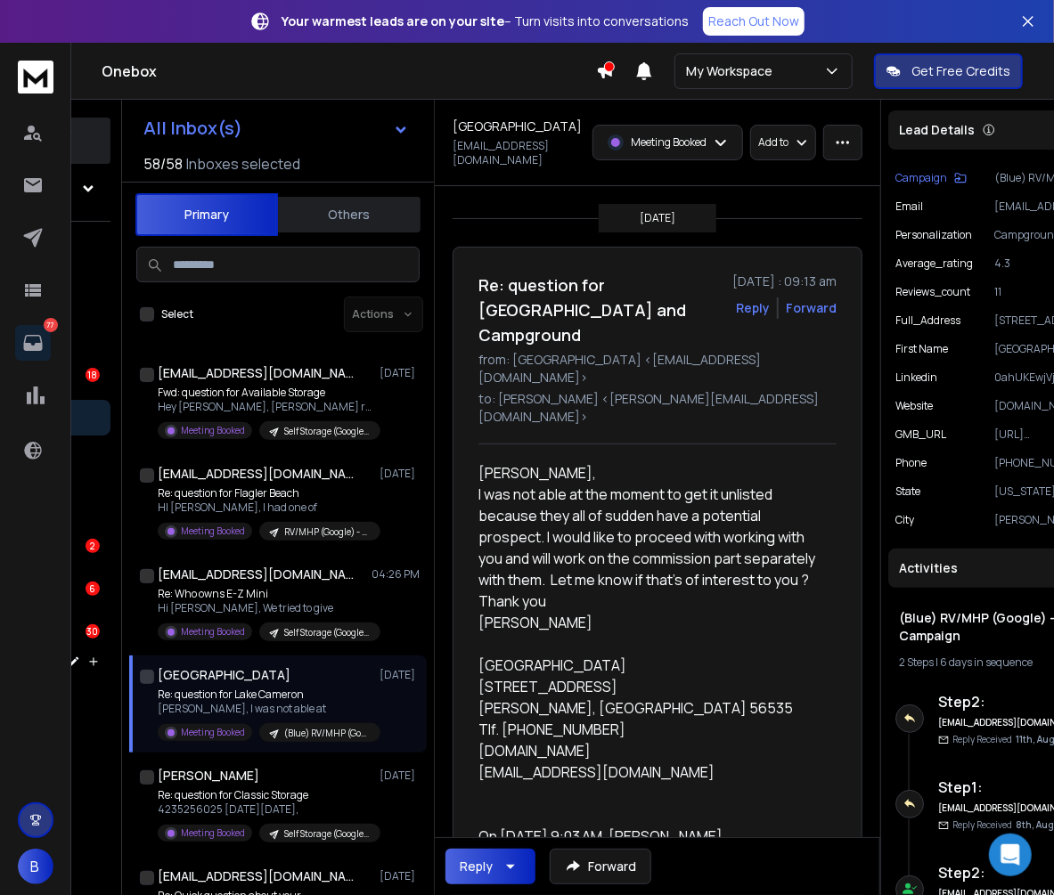
drag, startPoint x: 631, startPoint y: 403, endPoint x: 671, endPoint y: 403, distance: 40.1
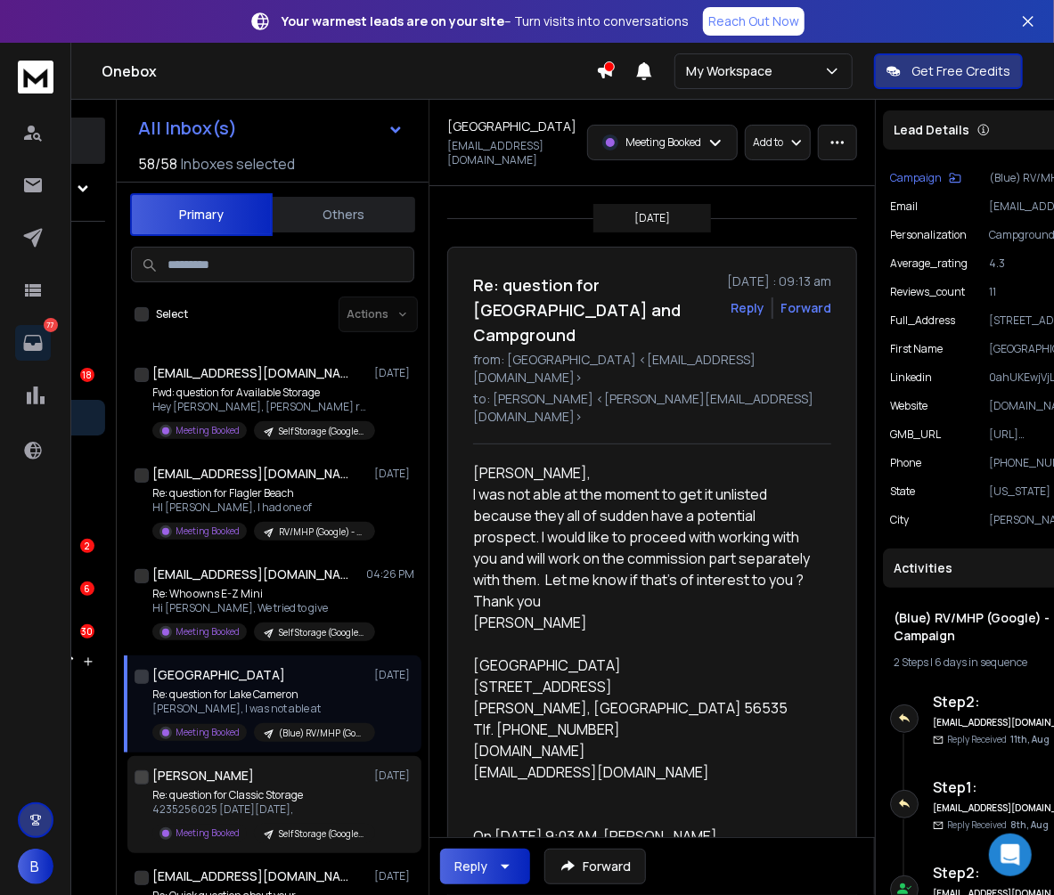
click at [301, 794] on p "Re: question for Classic Storage" at bounding box center [259, 795] width 214 height 14
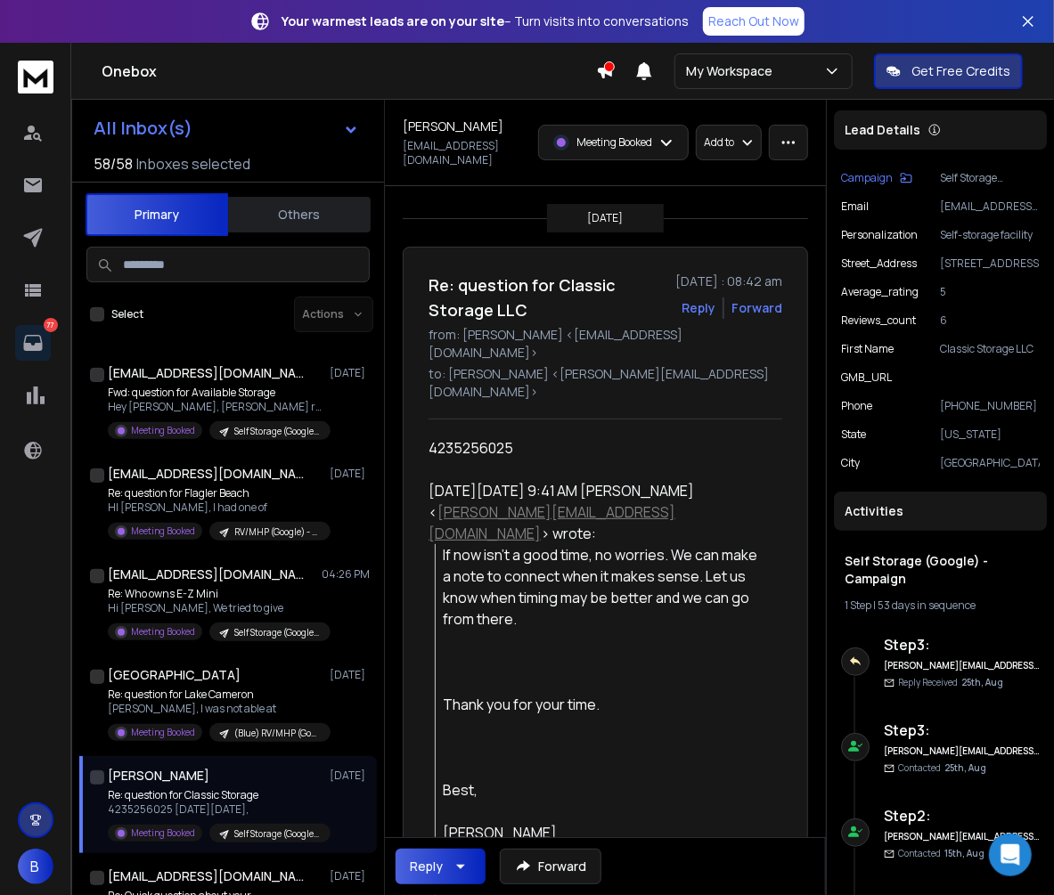
scroll to position [0, 227]
drag, startPoint x: 828, startPoint y: 408, endPoint x: 802, endPoint y: 403, distance: 27.3
click at [484, 437] on div "4235256025" at bounding box center [597, 447] width 339 height 21
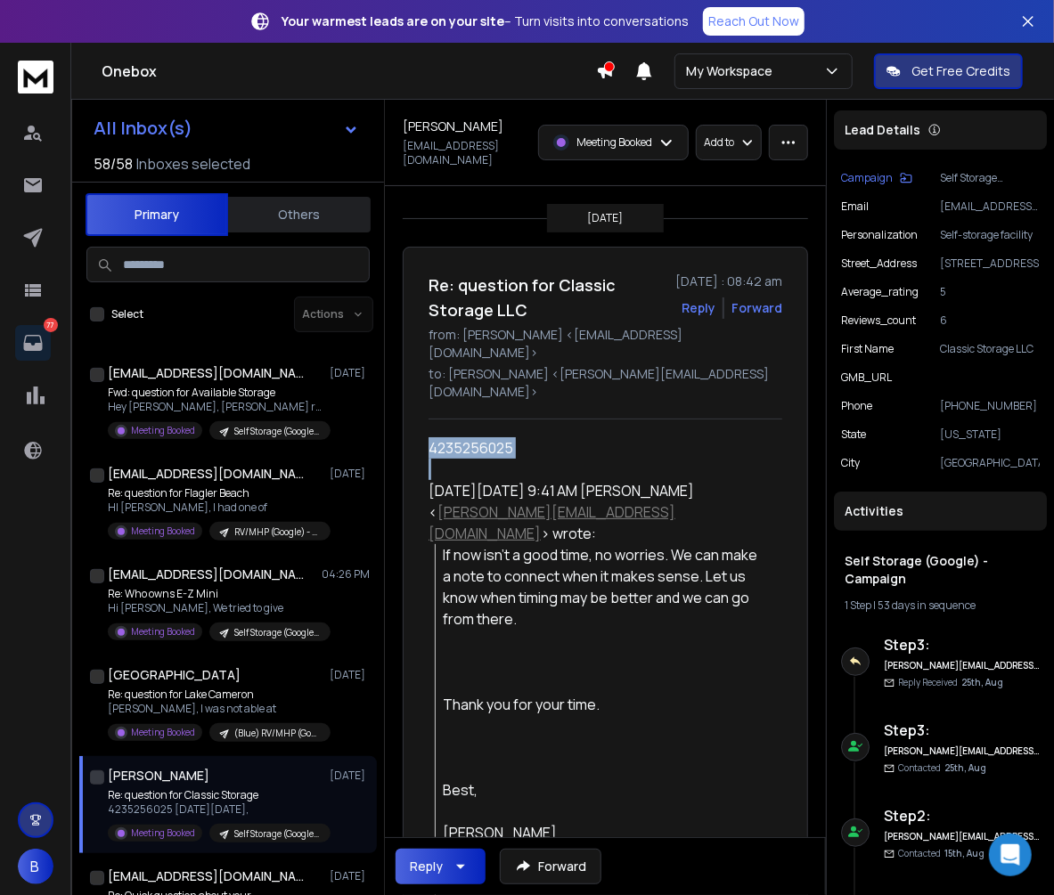
copy div "4235256025"
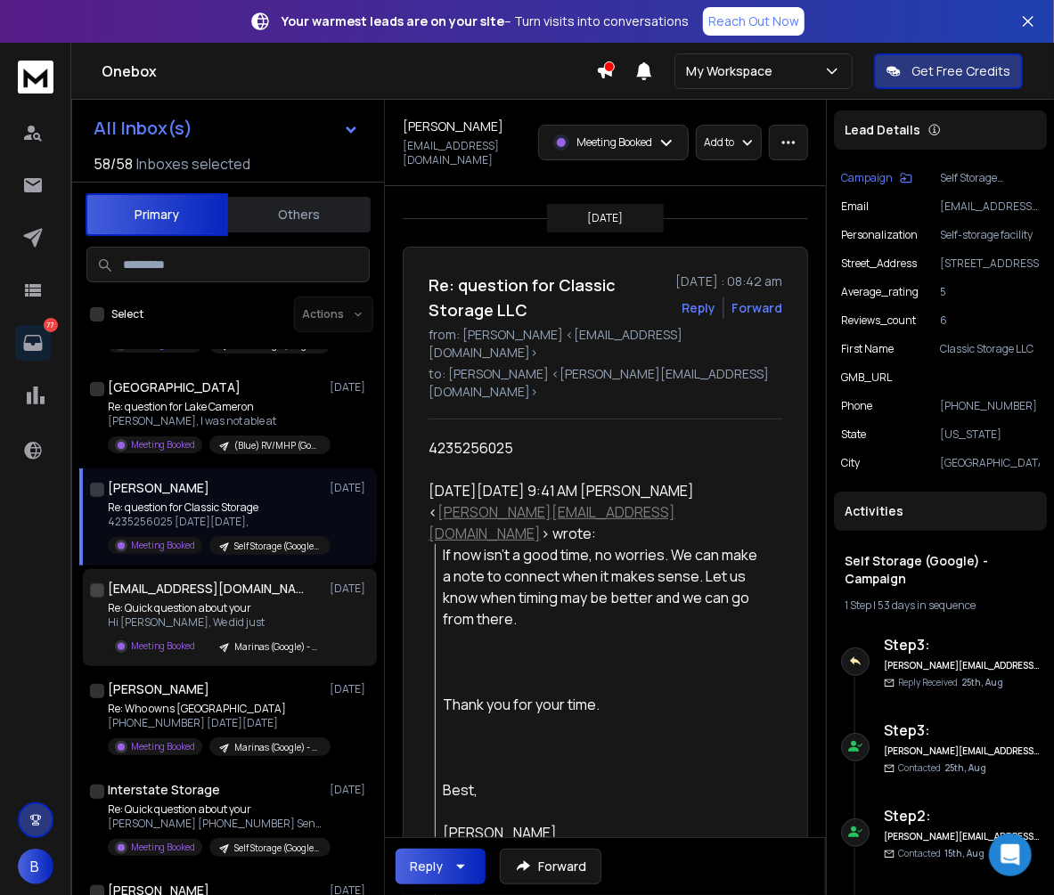
scroll to position [330, 0]
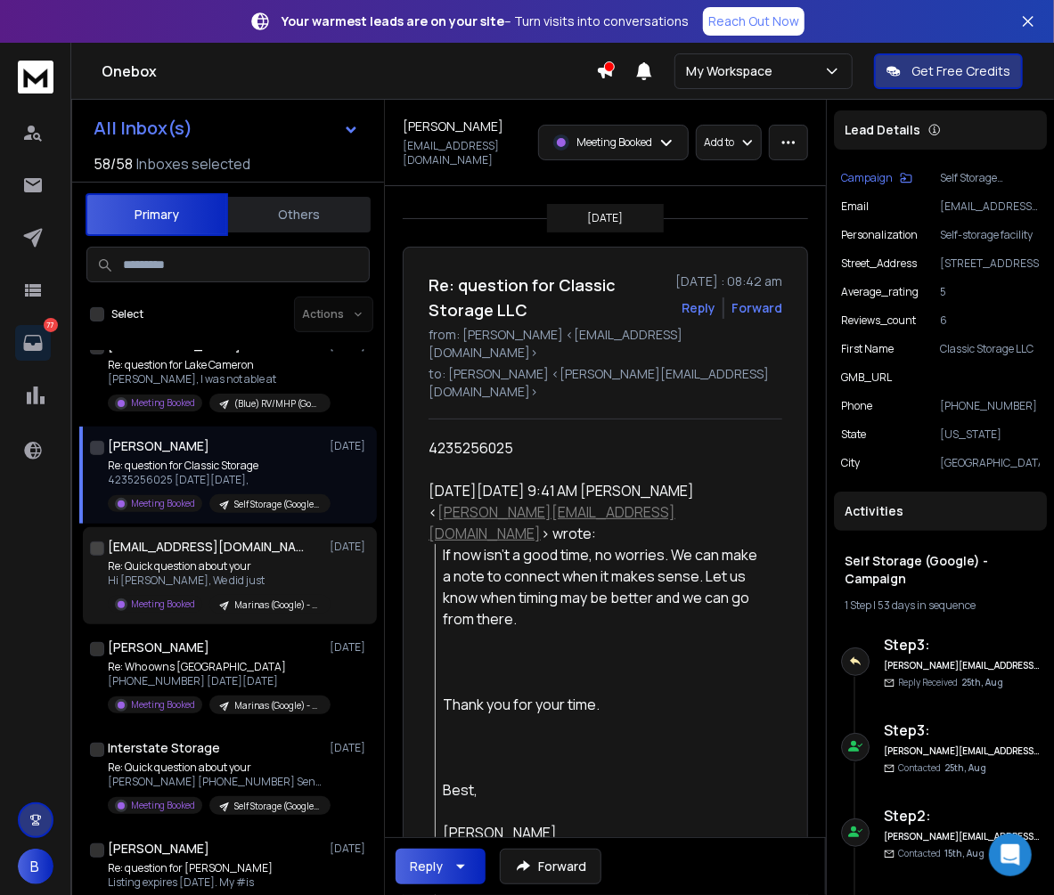
click at [264, 588] on div "Re: Quick question about your Hi [PERSON_NAME], We did just Meeting Booked Mari…" at bounding box center [219, 586] width 223 height 54
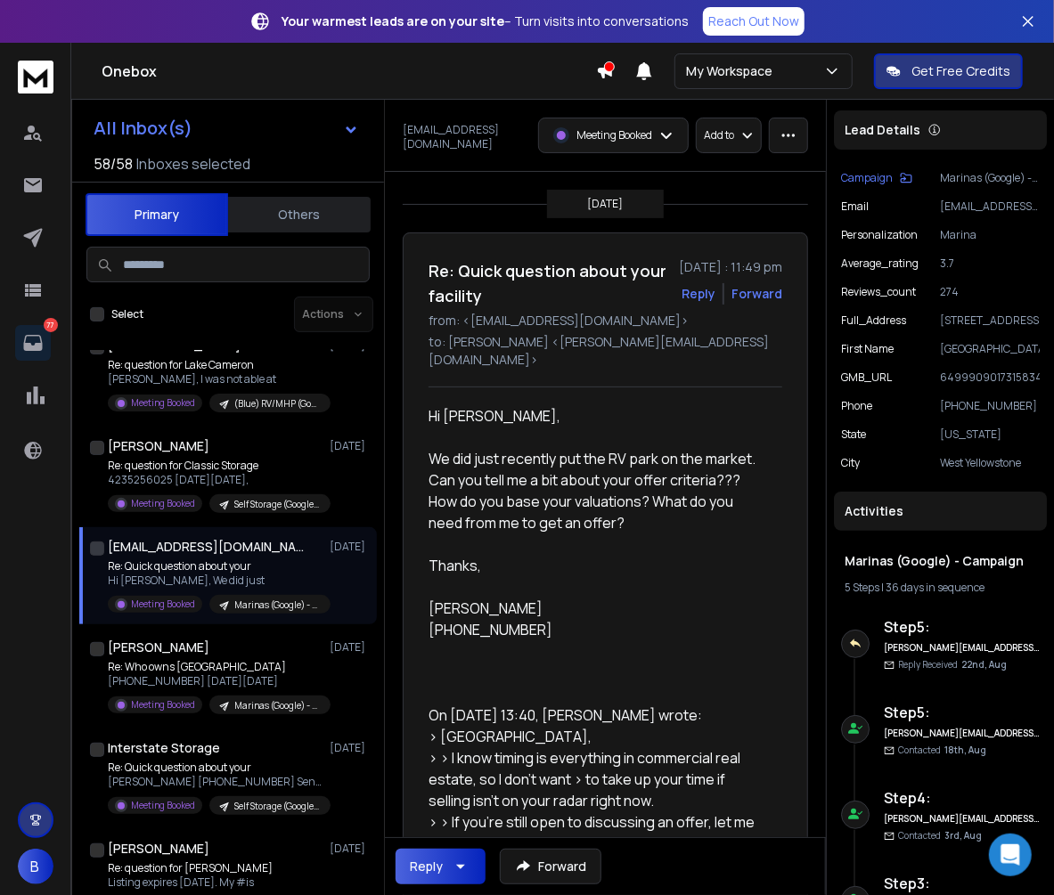
scroll to position [0, 252]
drag, startPoint x: 791, startPoint y: 581, endPoint x: 815, endPoint y: 577, distance: 24.3
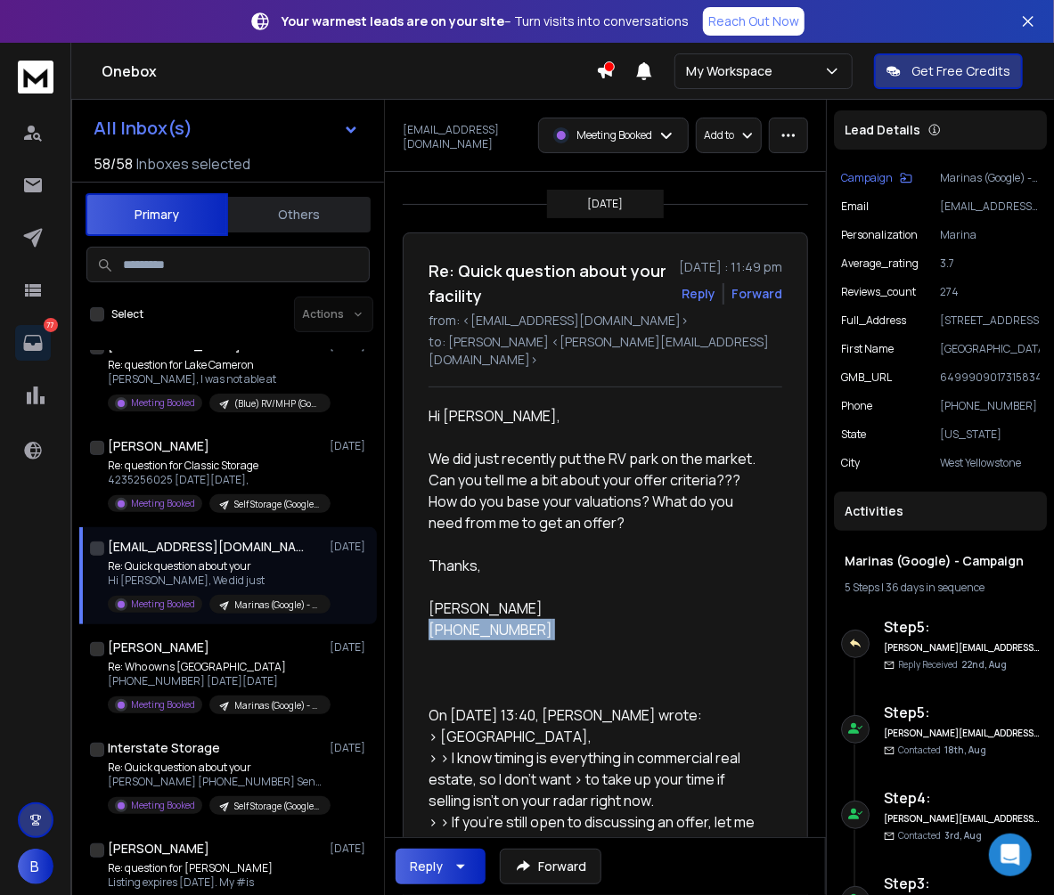
copy div "[PHONE_NUMBER]"
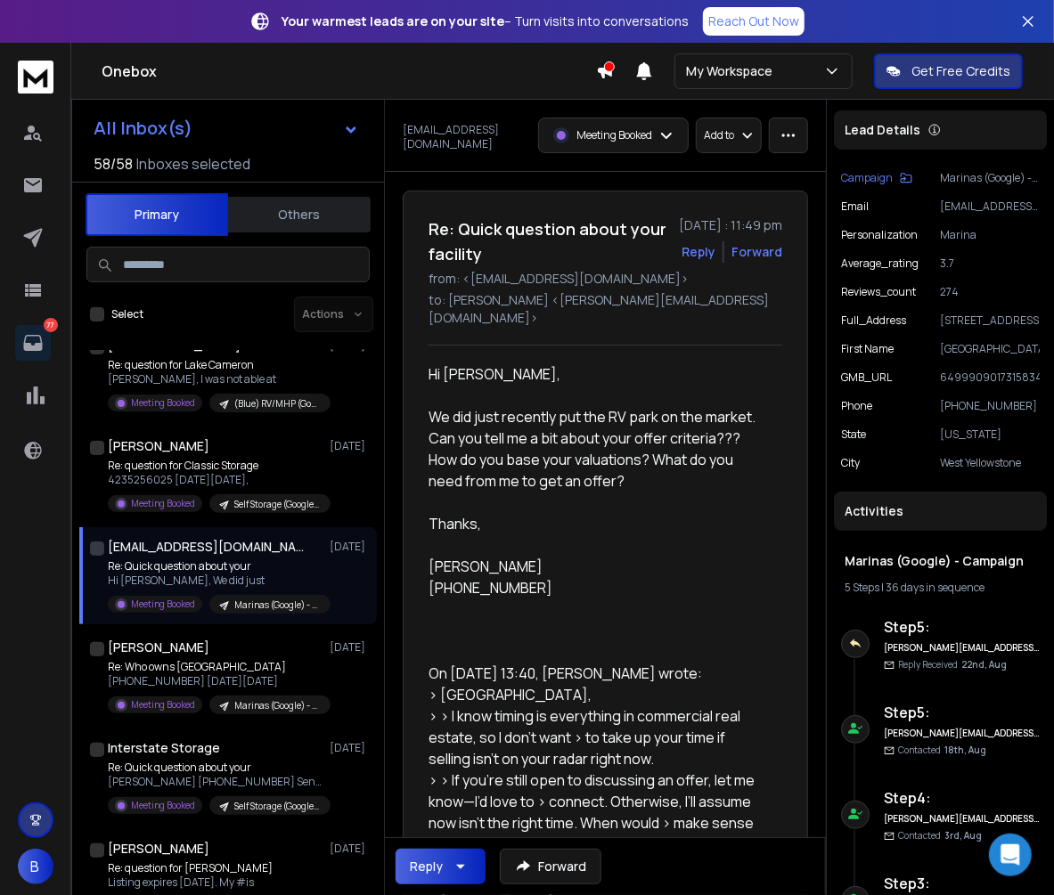
scroll to position [0, 0]
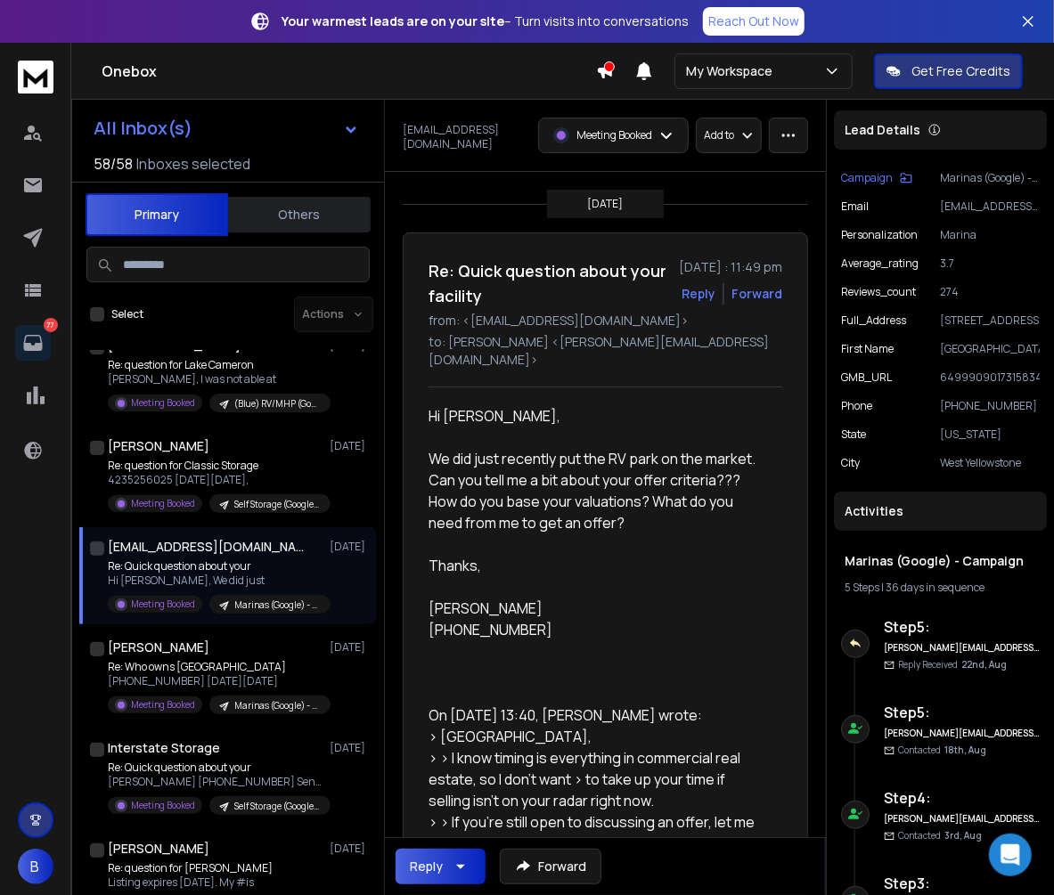
copy div "[PHONE_NUMBER]"
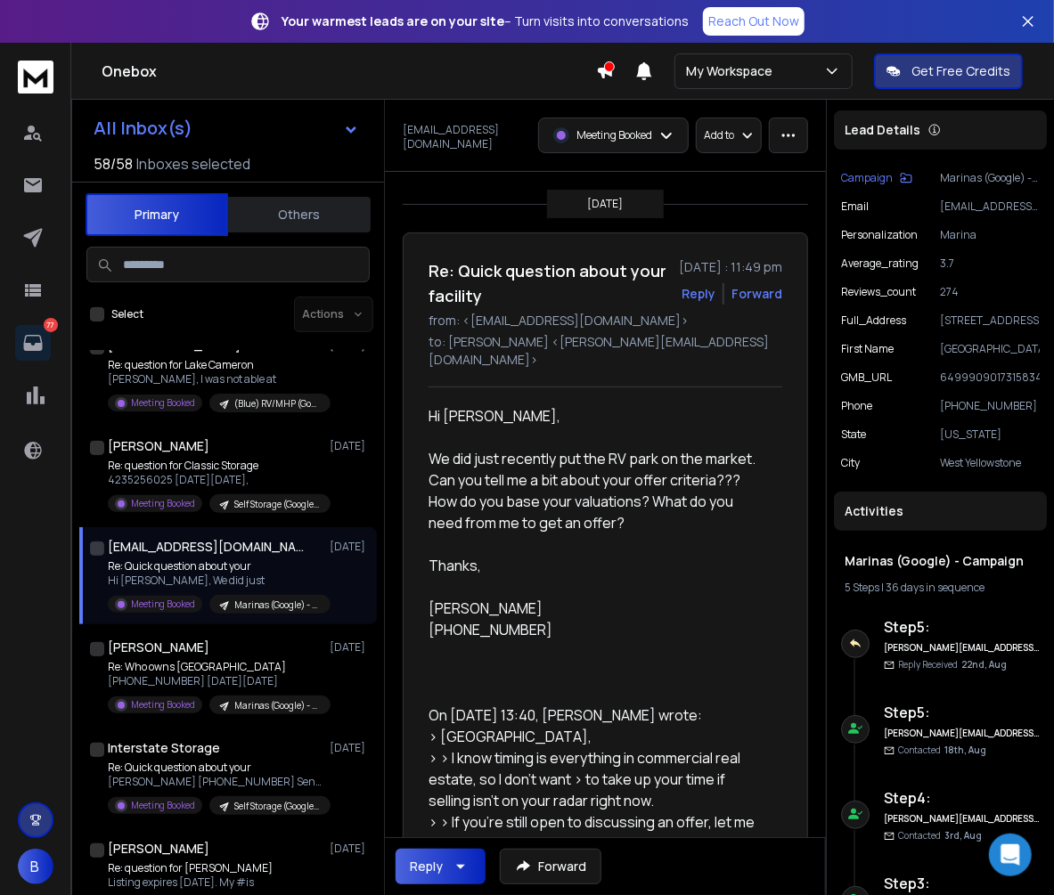
drag, startPoint x: 598, startPoint y: 312, endPoint x: 430, endPoint y: 322, distance: 167.8
click at [430, 322] on p "from: <[EMAIL_ADDRESS][DOMAIN_NAME]>" at bounding box center [605, 321] width 354 height 18
copy p "[EMAIL_ADDRESS][DOMAIN_NAME]"
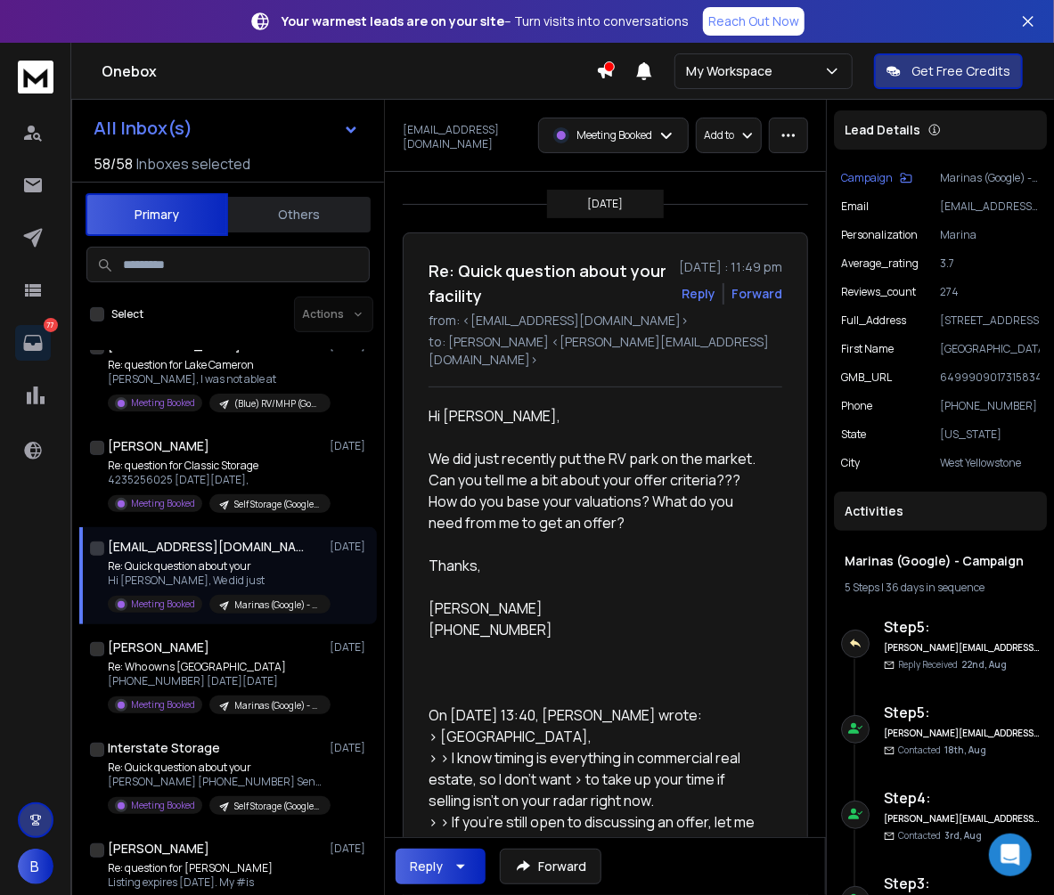
click at [962, 355] on p "[GEOGRAPHIC_DATA]" at bounding box center [990, 349] width 100 height 14
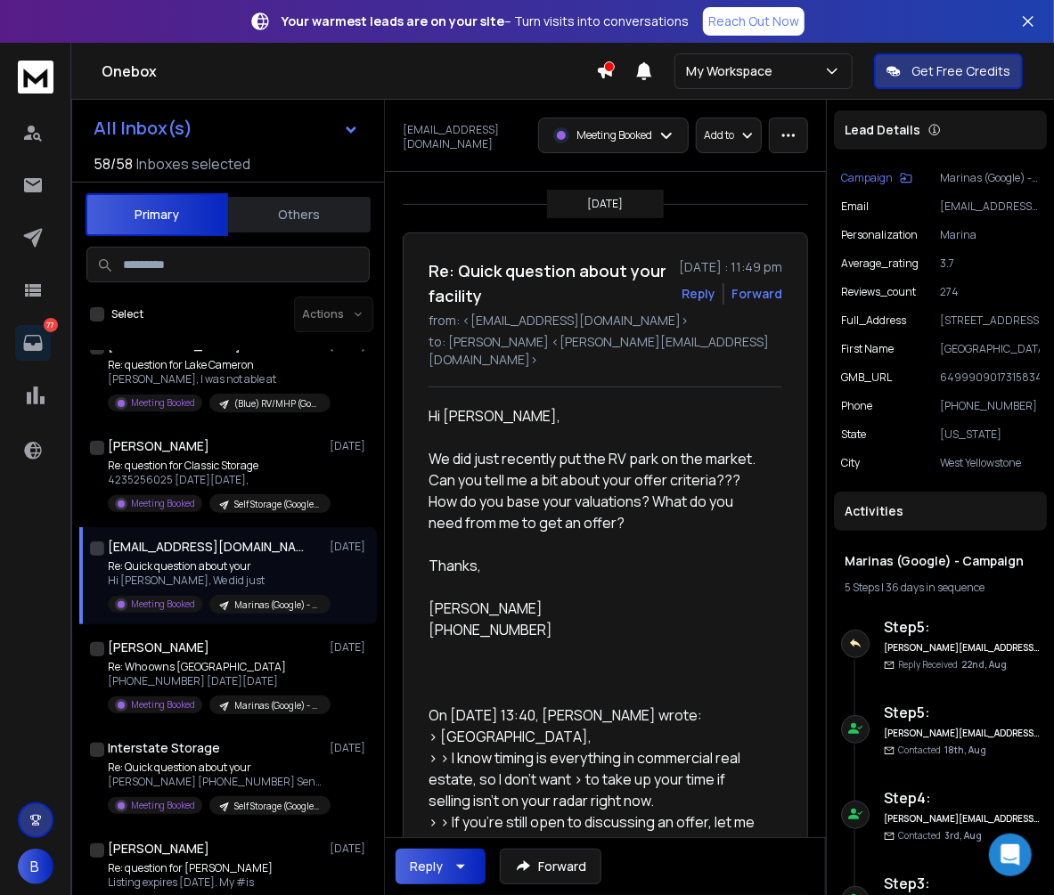
click at [980, 343] on p "[GEOGRAPHIC_DATA]" at bounding box center [990, 349] width 100 height 14
drag, startPoint x: 598, startPoint y: 325, endPoint x: 428, endPoint y: 316, distance: 170.4
click at [428, 316] on p "from: <[EMAIL_ADDRESS][DOMAIN_NAME]>" at bounding box center [605, 321] width 354 height 18
copy p "[EMAIL_ADDRESS][DOMAIN_NAME]"
